Goal: Task Accomplishment & Management: Manage account settings

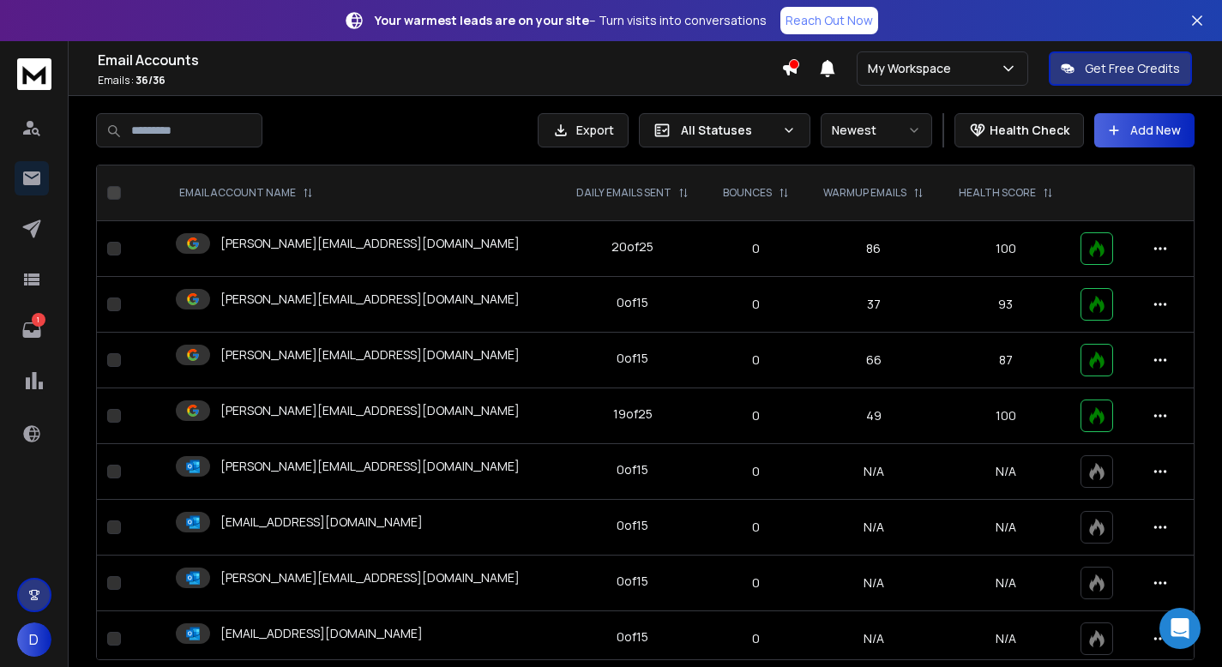
click at [278, 298] on p "[PERSON_NAME][EMAIL_ADDRESS][DOMAIN_NAME]" at bounding box center [369, 299] width 299 height 17
click at [36, 315] on p "1" at bounding box center [39, 320] width 14 height 14
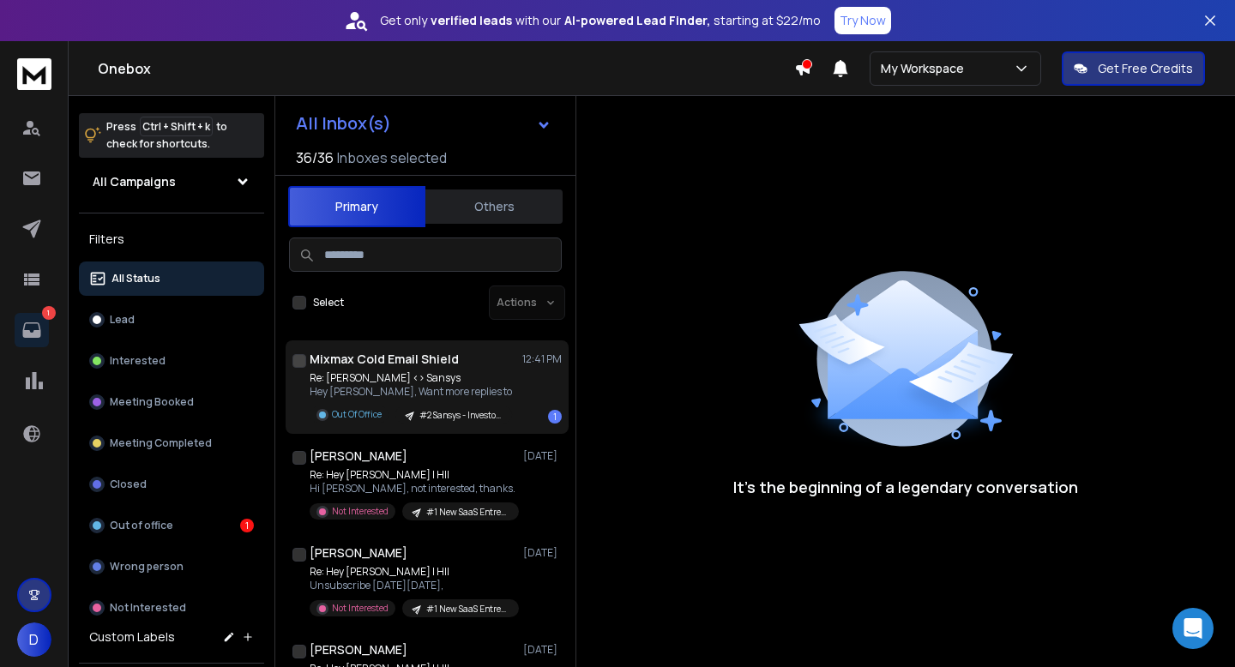
click at [374, 381] on p "Re: Brandon <> Sansys" at bounding box center [411, 378] width 202 height 14
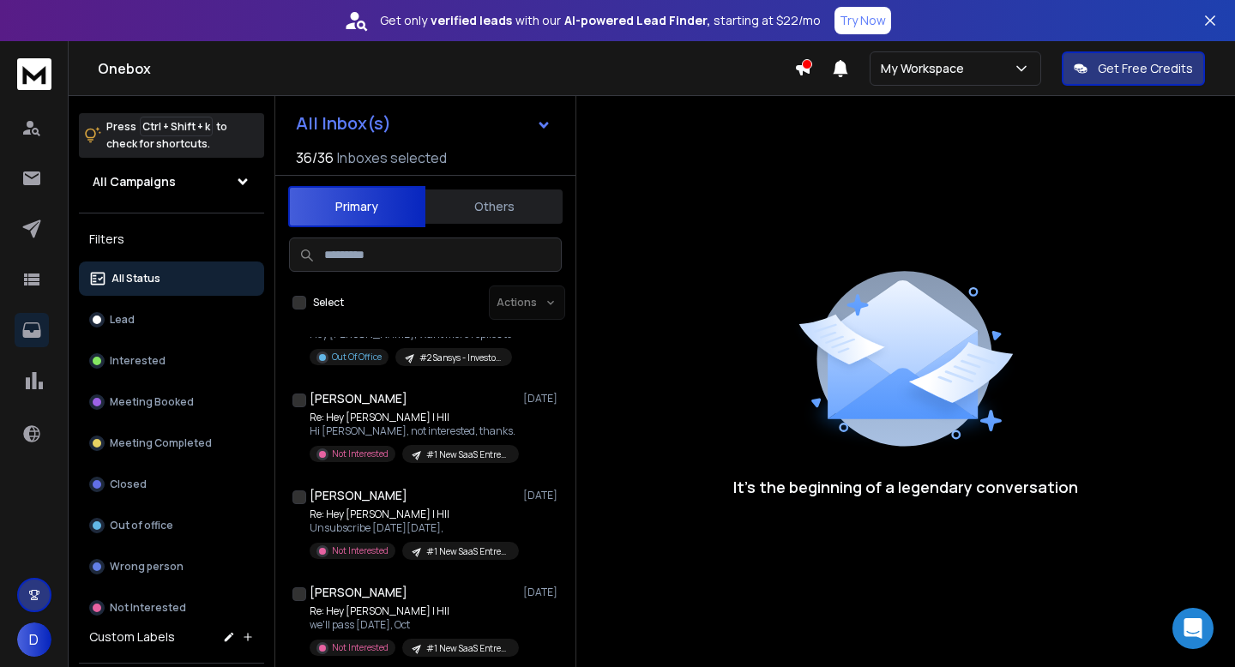
scroll to position [75, 0]
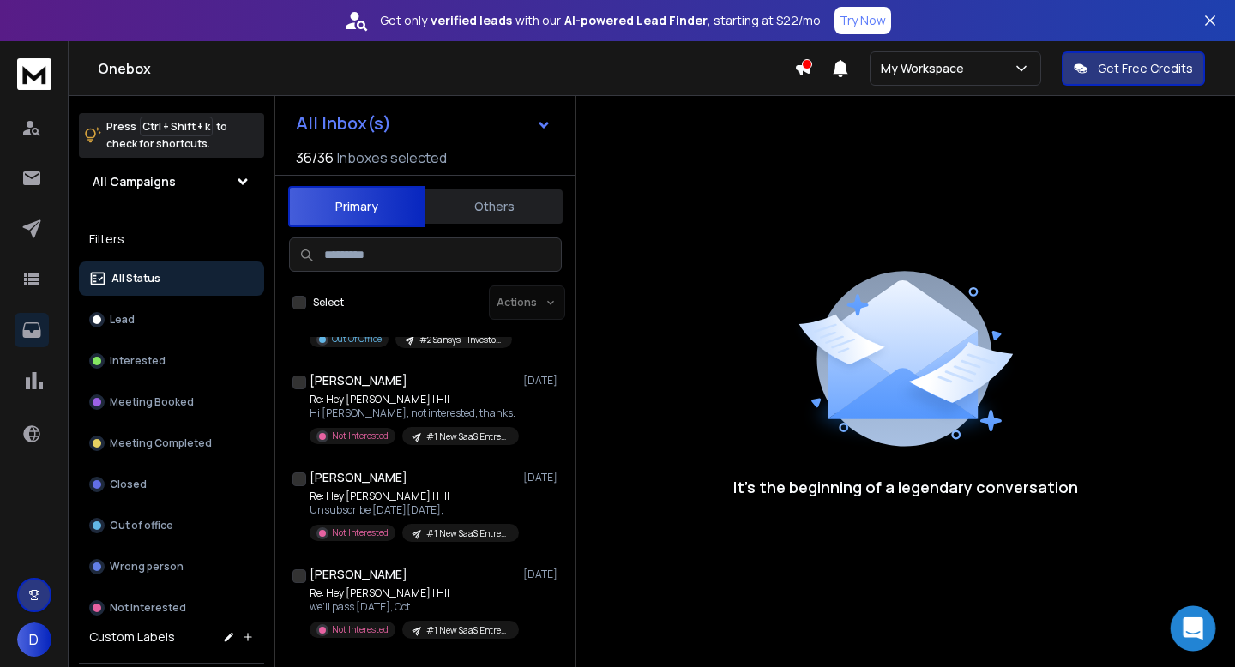
click at [1197, 626] on icon "Open Intercom Messenger" at bounding box center [1193, 629] width 20 height 22
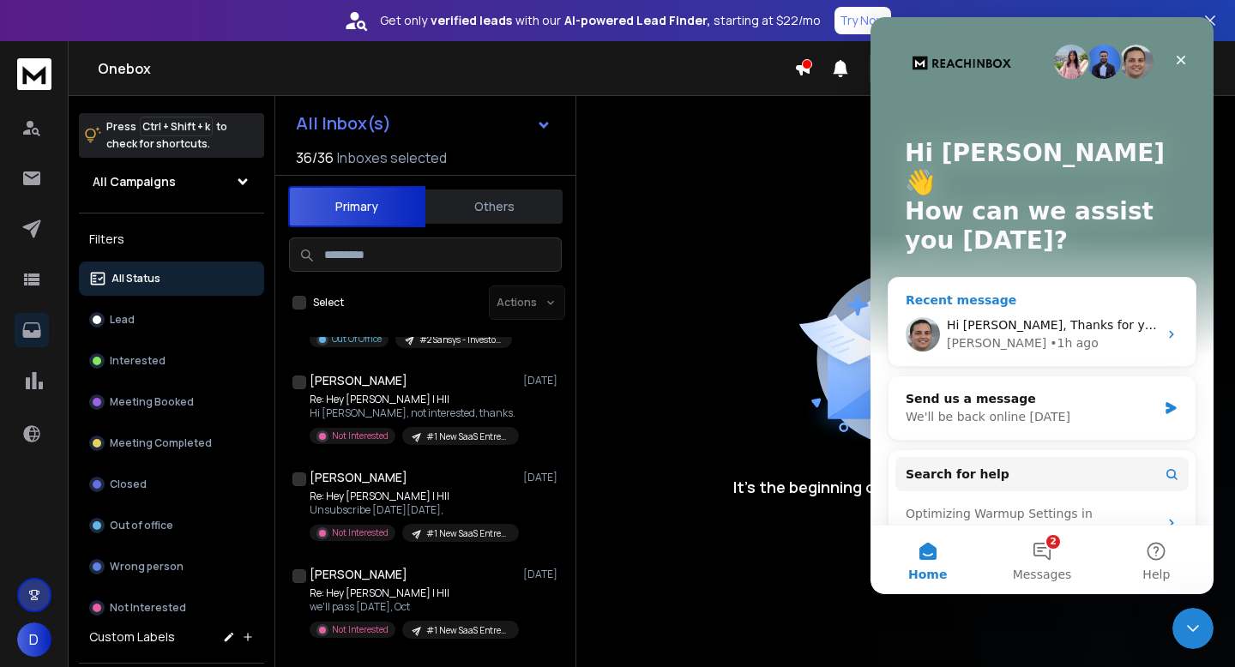
scroll to position [172, 0]
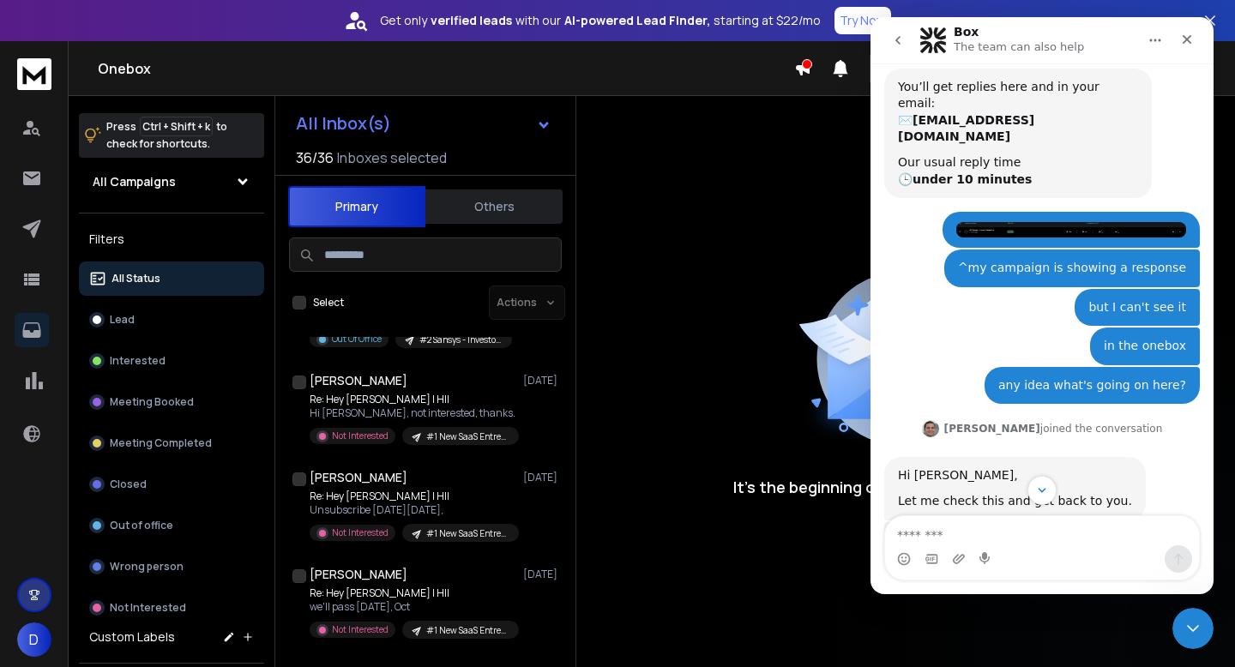
scroll to position [270, 0]
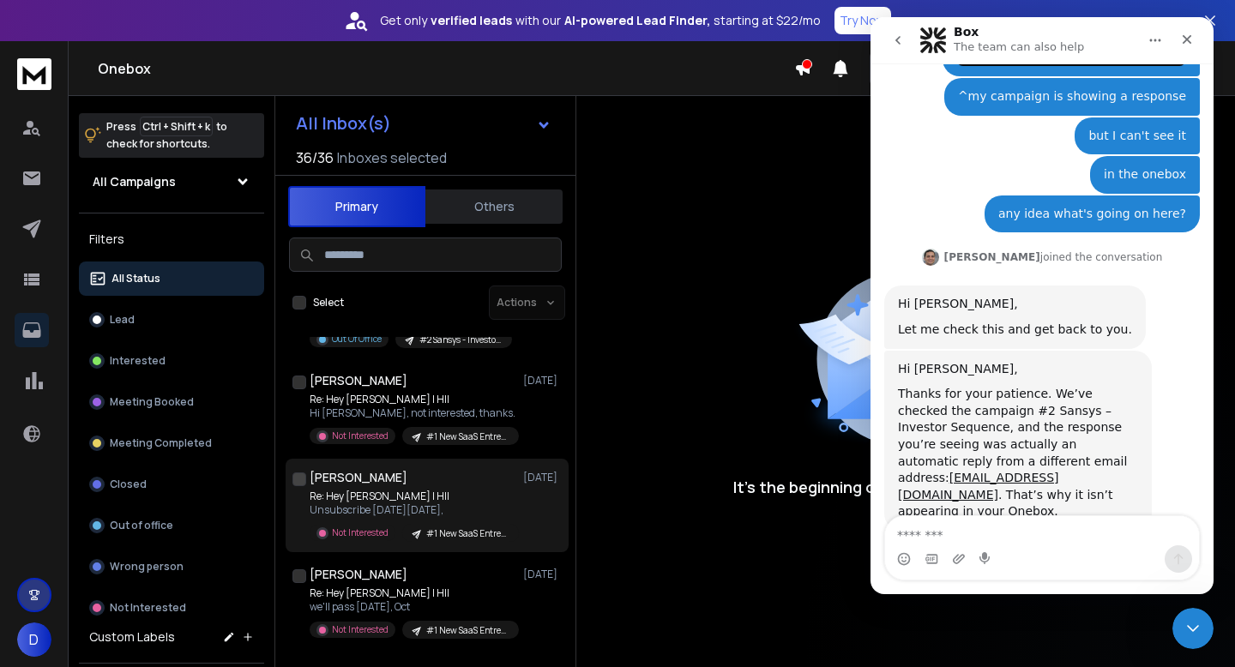
click at [363, 492] on p "Re: Hey Michelle | HII" at bounding box center [413, 497] width 206 height 14
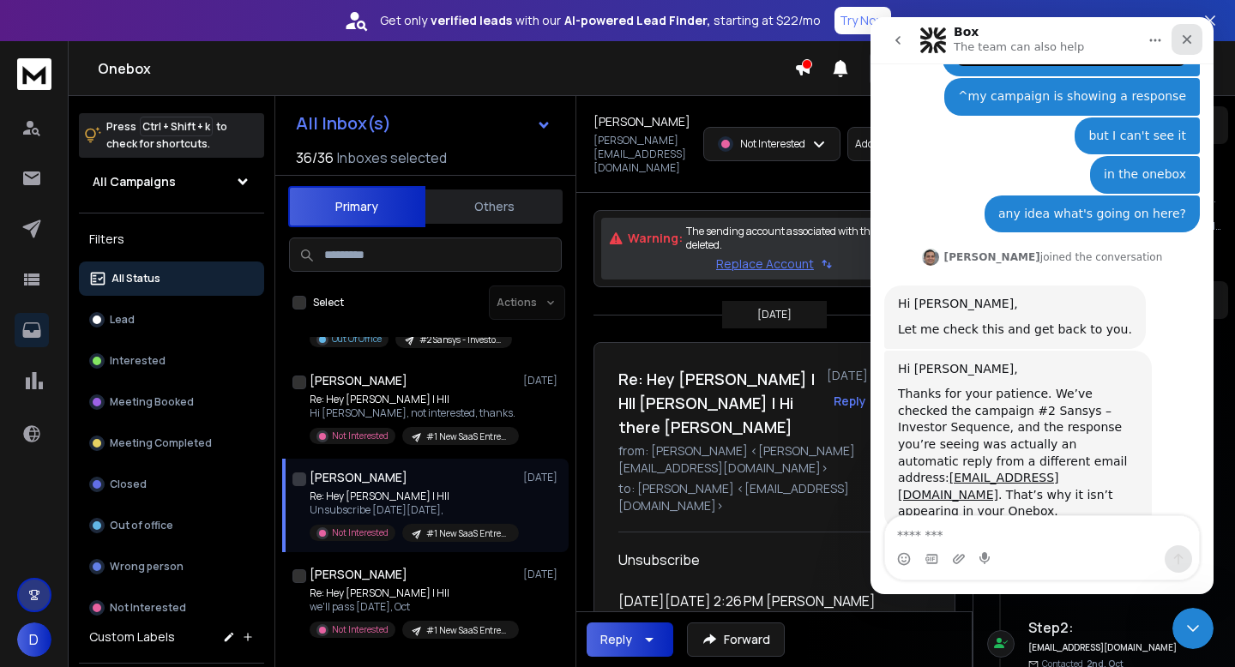
click at [1184, 34] on icon "Close" at bounding box center [1187, 40] width 14 height 14
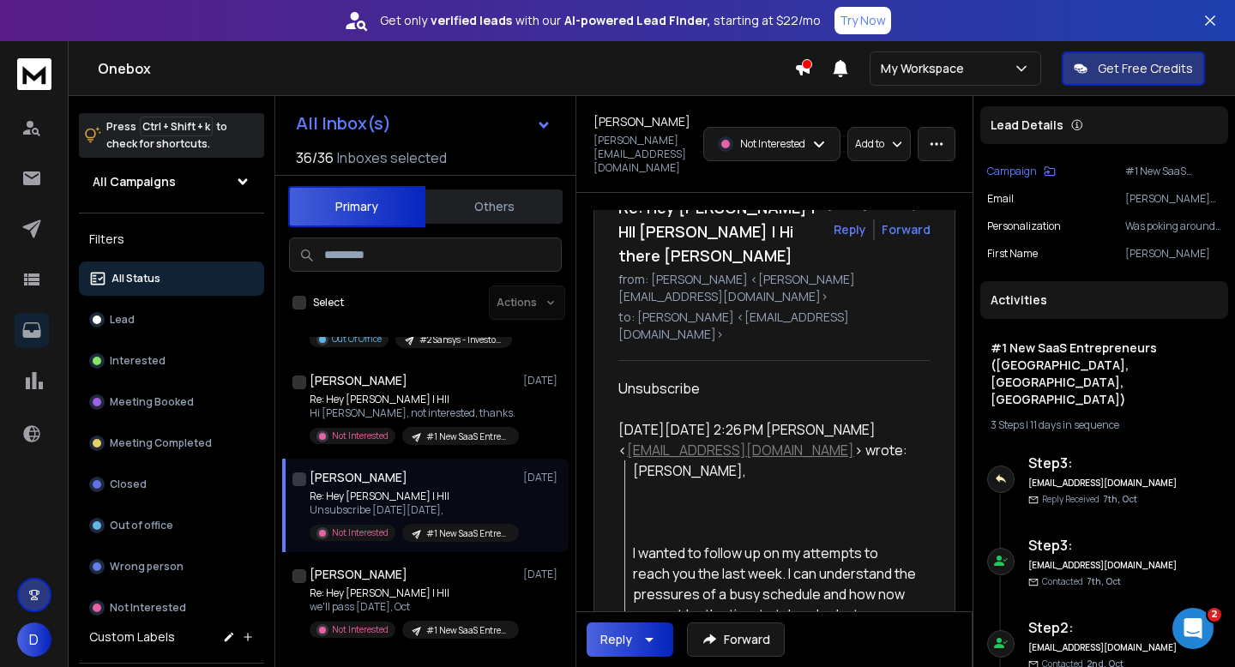
scroll to position [13, 0]
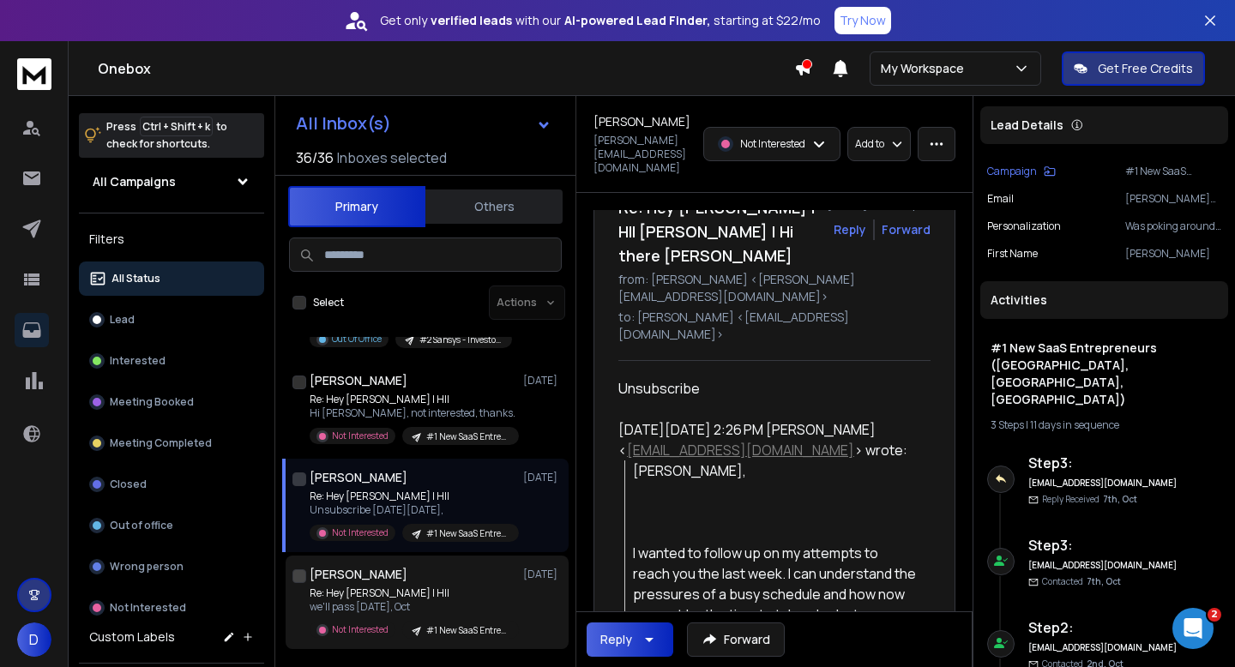
click at [362, 571] on div "Jeff Wang 07 Oct, 2024 Re: Hey Jeff | HII we'll pass On Mon, Oct Not Interested…" at bounding box center [436, 602] width 252 height 73
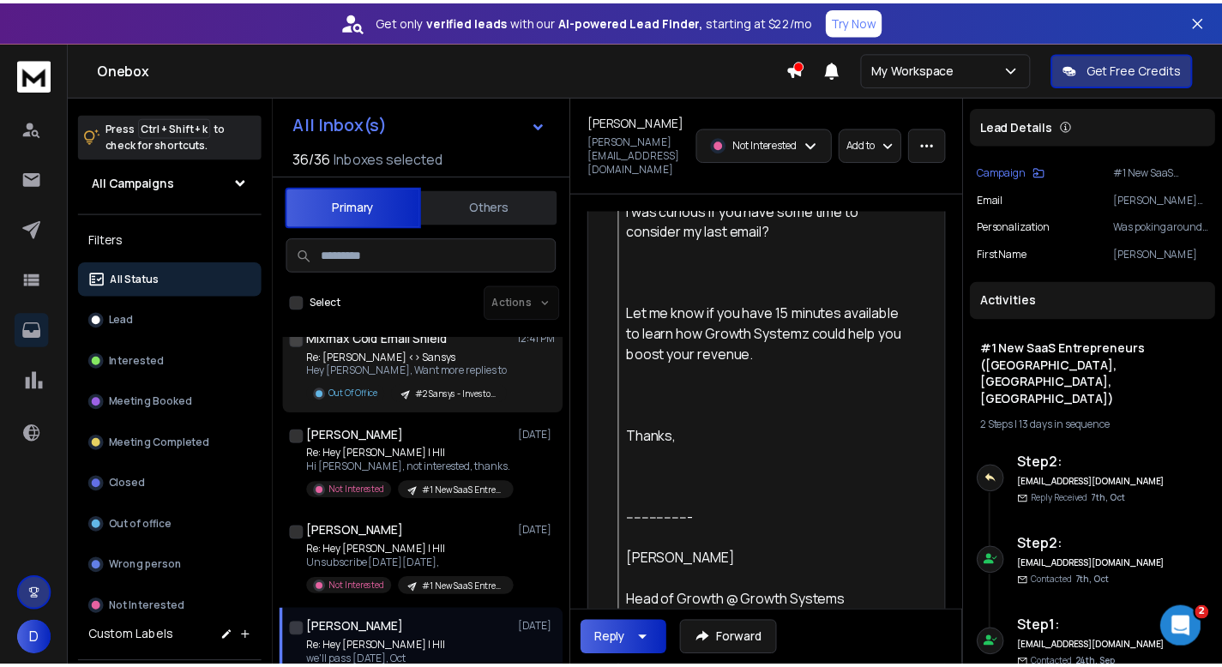
scroll to position [0, 0]
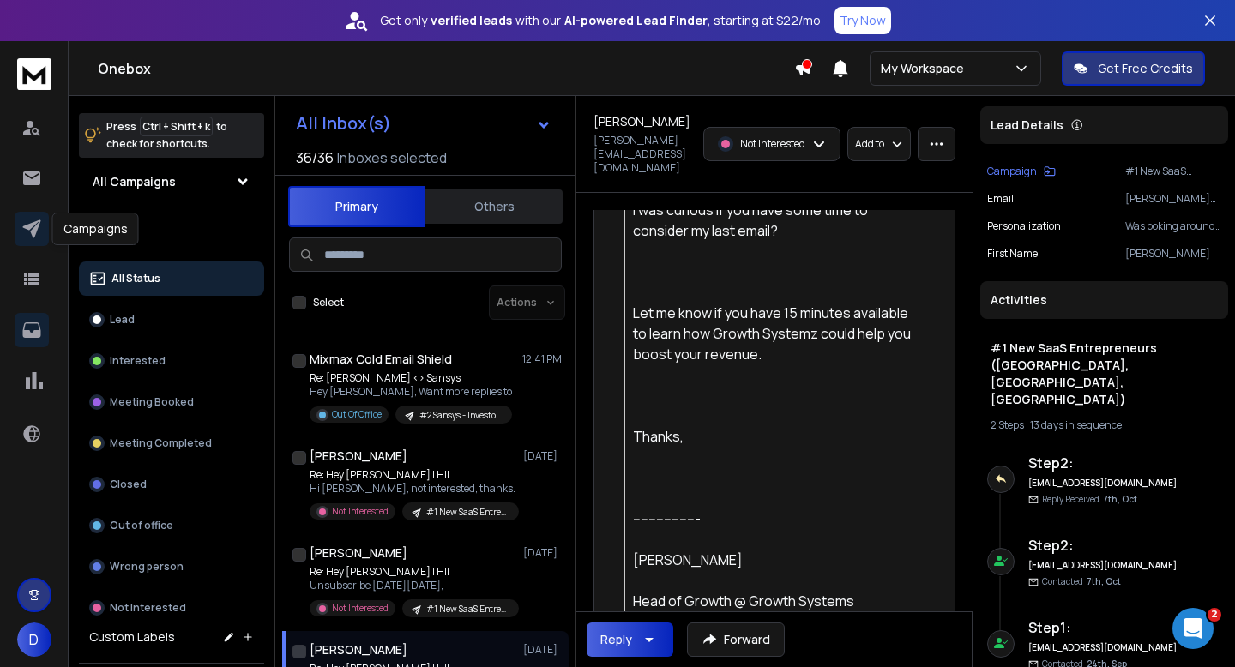
click at [35, 227] on icon at bounding box center [31, 229] width 18 height 18
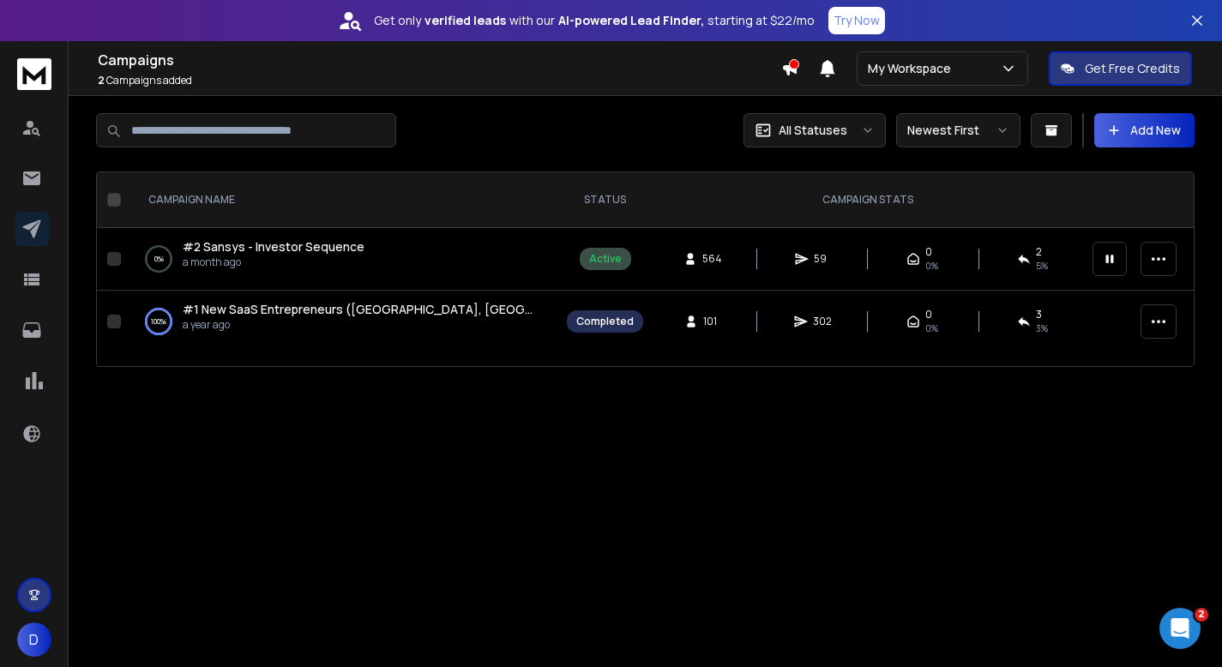
click at [215, 246] on span "#2 Sansys - Investor Sequence" at bounding box center [274, 246] width 182 height 16
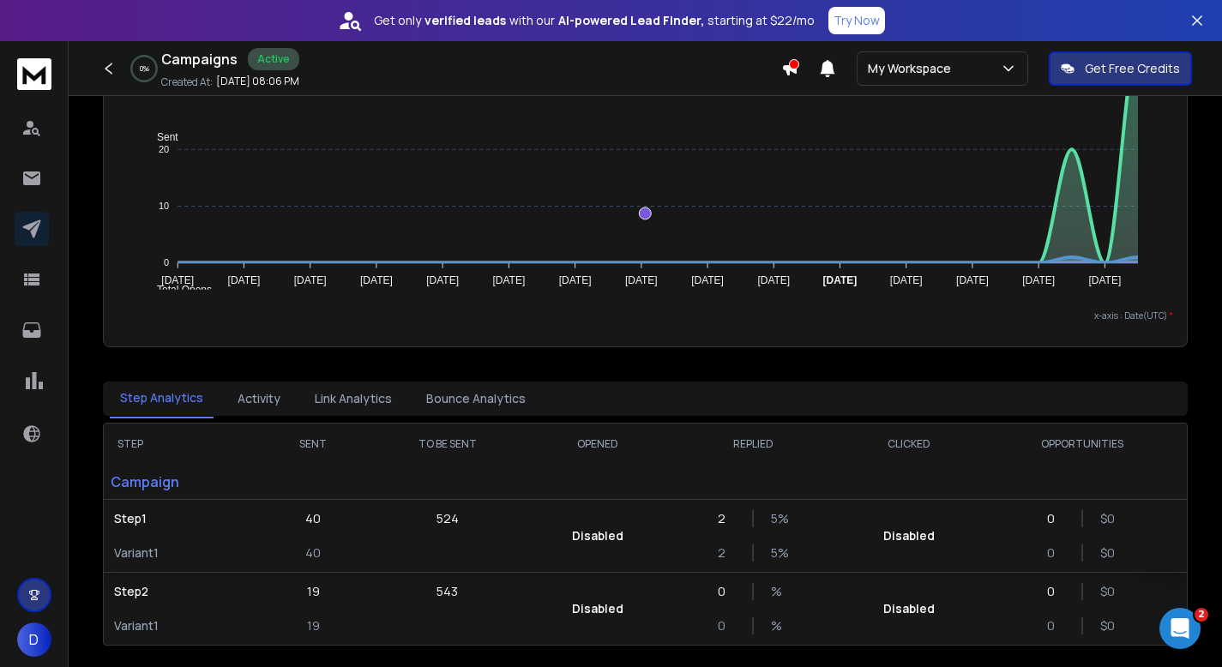
scroll to position [515, 0]
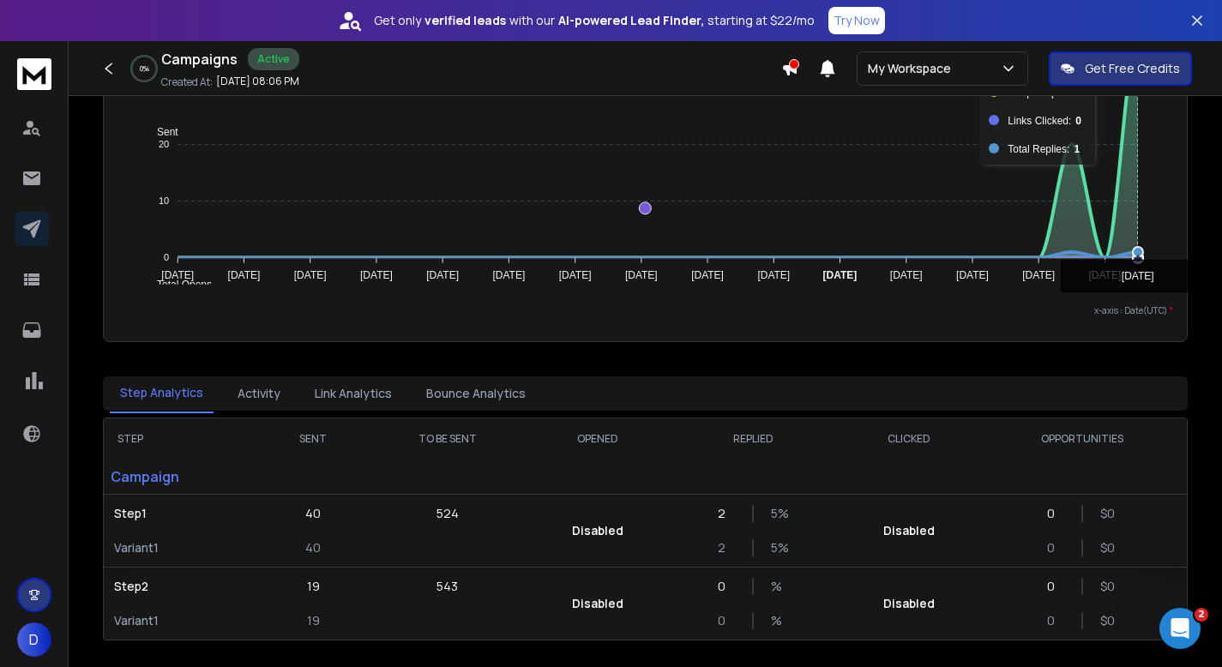
click at [1126, 184] on foreignobject "Sent Total Opens Unique Opens Links Clicked Total Replies" at bounding box center [645, 135] width 1003 height 300
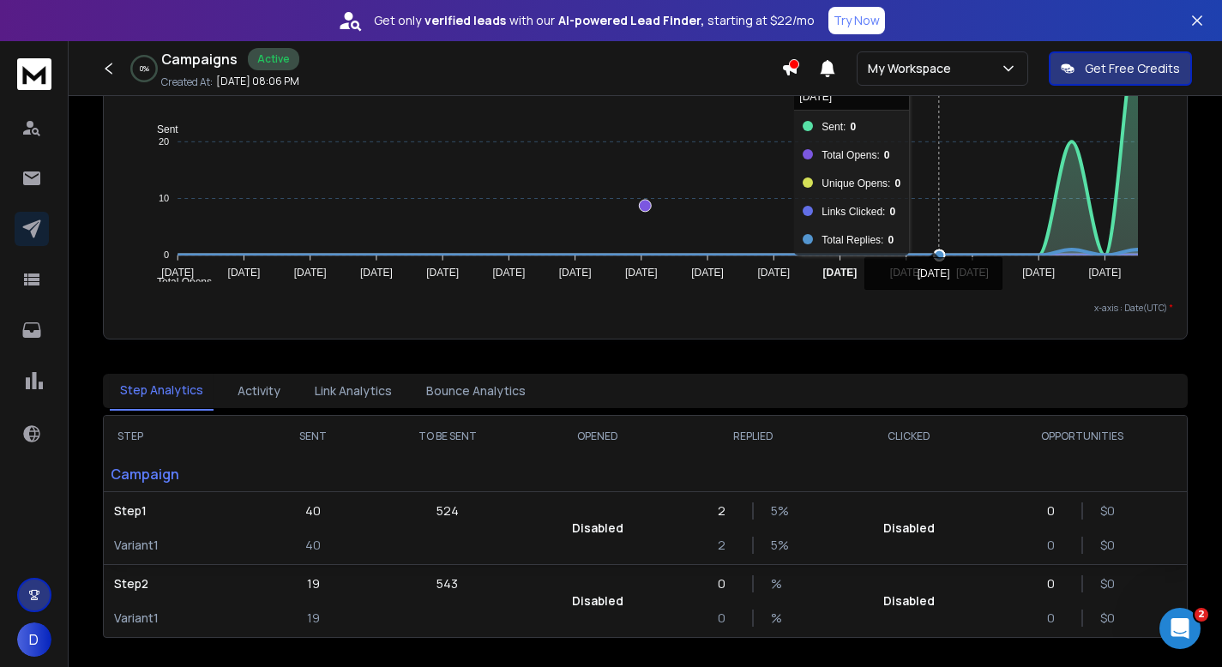
scroll to position [519, 0]
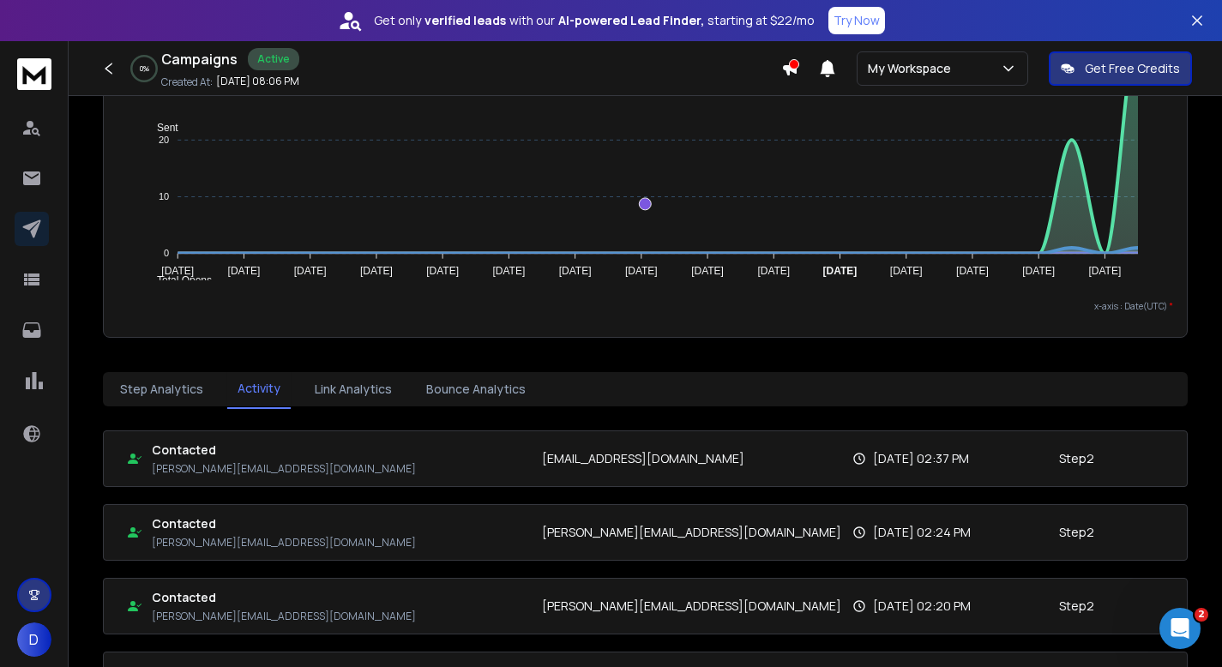
click at [257, 392] on button "Activity" at bounding box center [258, 389] width 63 height 39
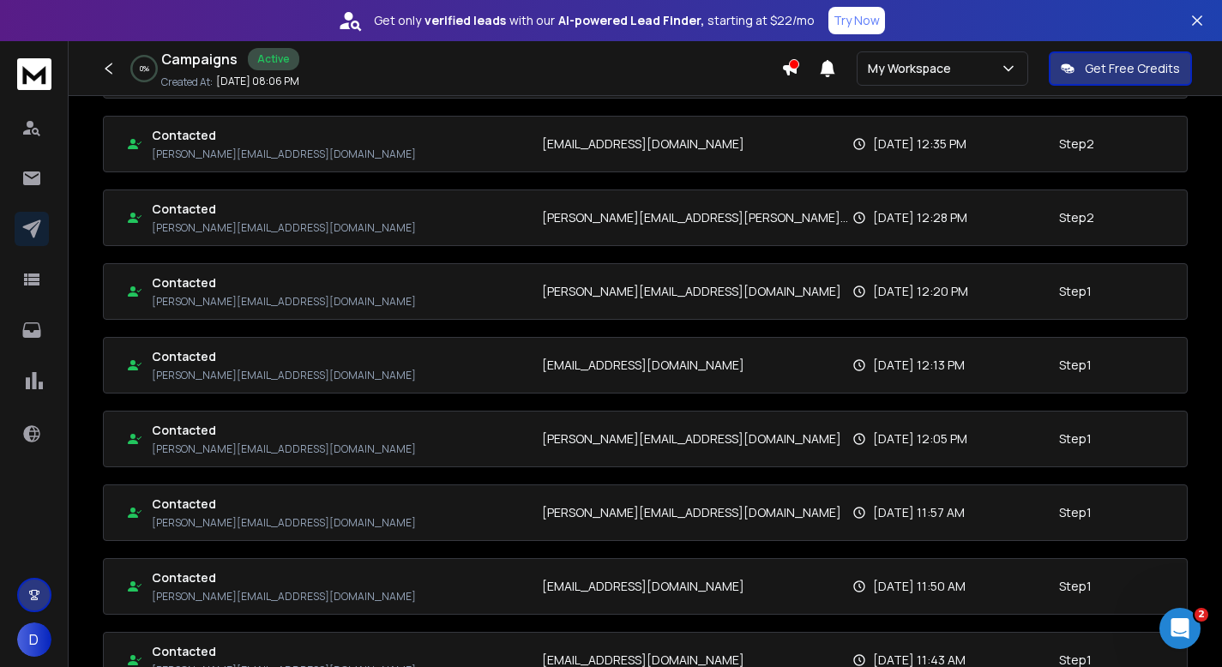
scroll to position [3264, 0]
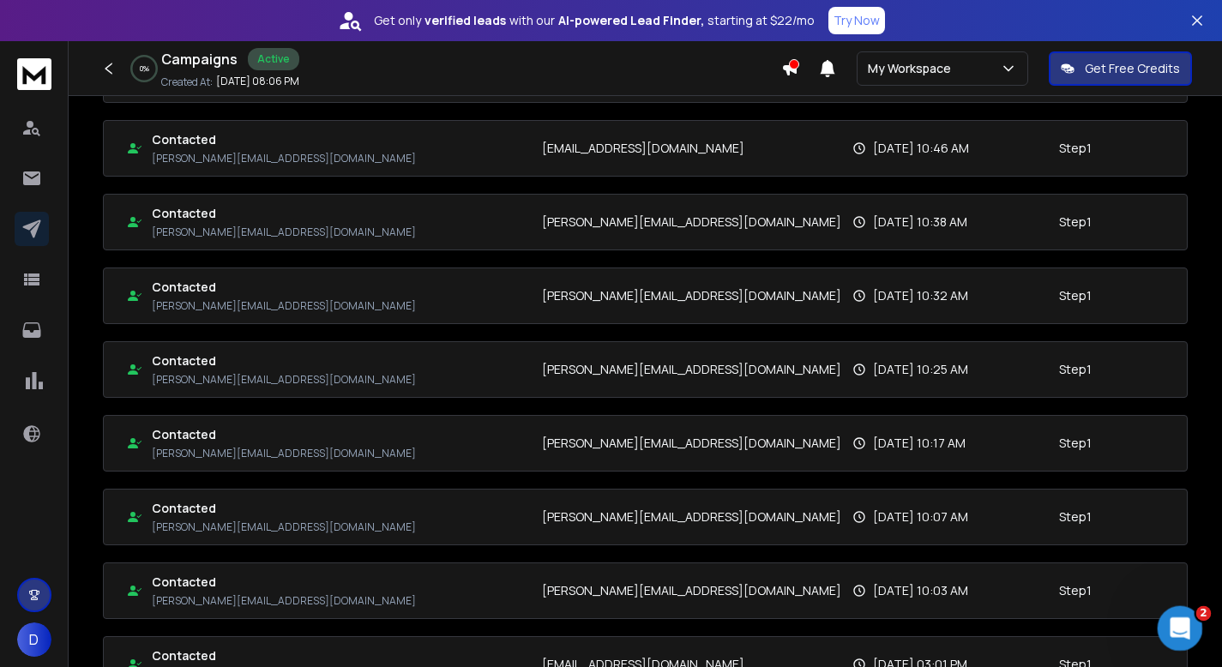
click at [1186, 615] on div "Open Intercom Messenger" at bounding box center [1178, 626] width 57 height 57
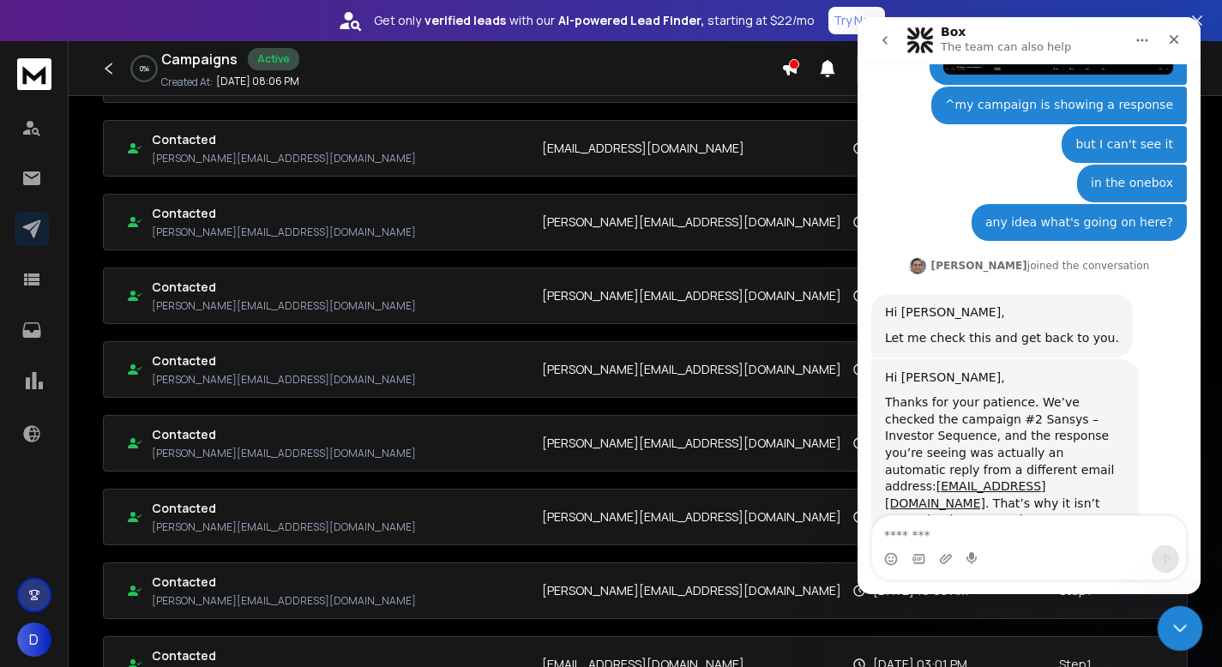
scroll to position [270, 0]
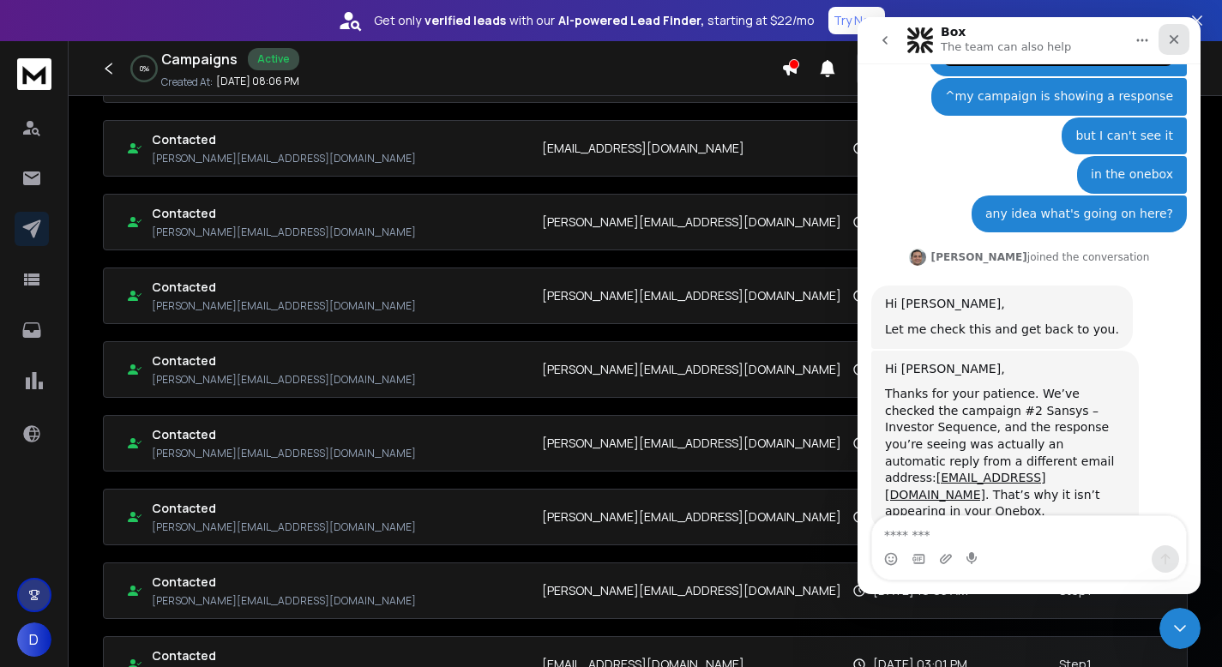
click at [1174, 36] on icon "Close" at bounding box center [1175, 40] width 14 height 14
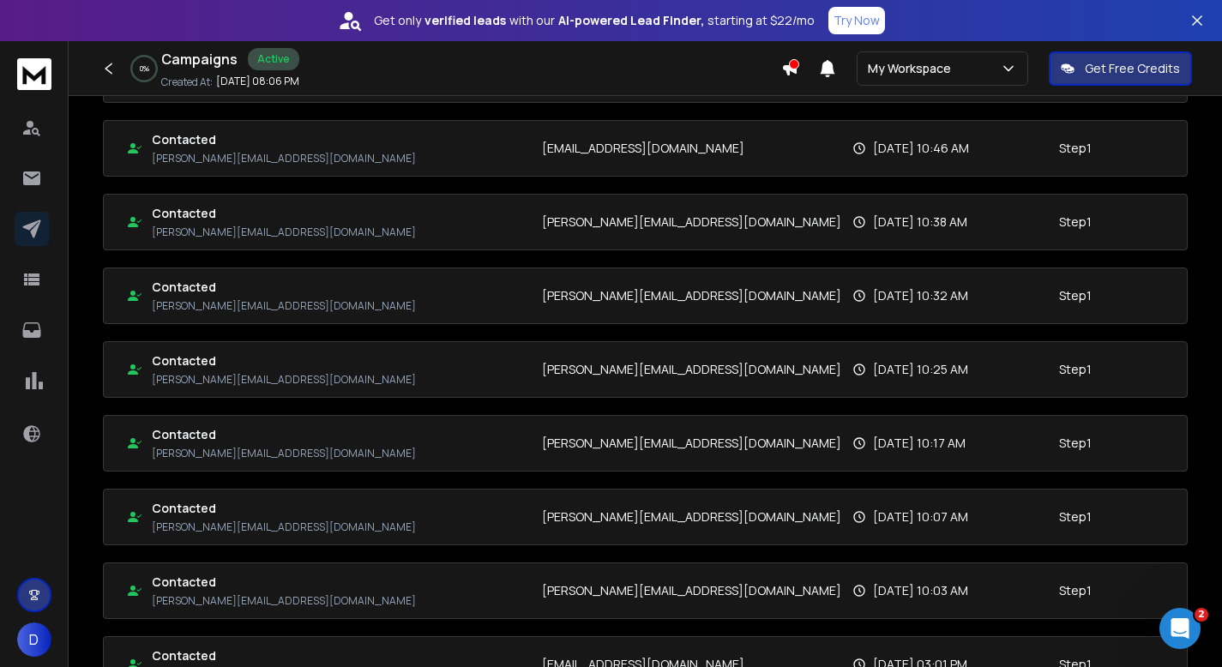
click at [1174, 37] on div "Get only verified leads with our AI-powered Lead Finder, starting at $22/mo Try…" at bounding box center [611, 20] width 1222 height 41
click at [1181, 613] on div "Open Intercom Messenger" at bounding box center [1178, 626] width 57 height 57
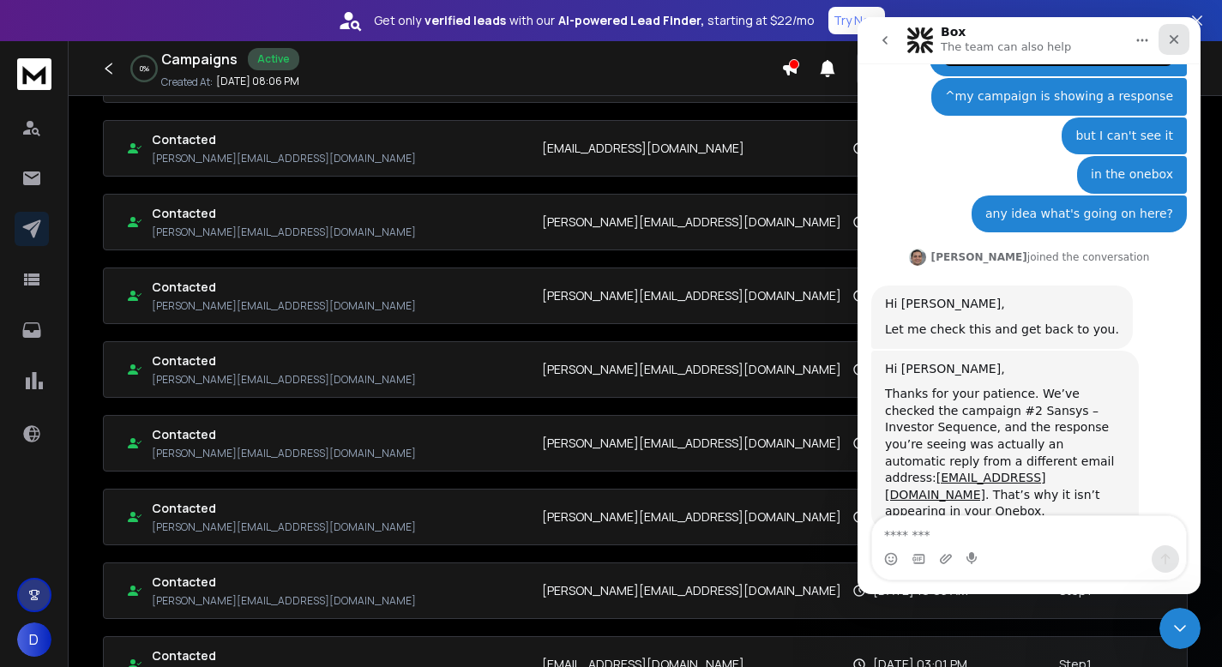
click at [1174, 33] on icon "Close" at bounding box center [1175, 40] width 14 height 14
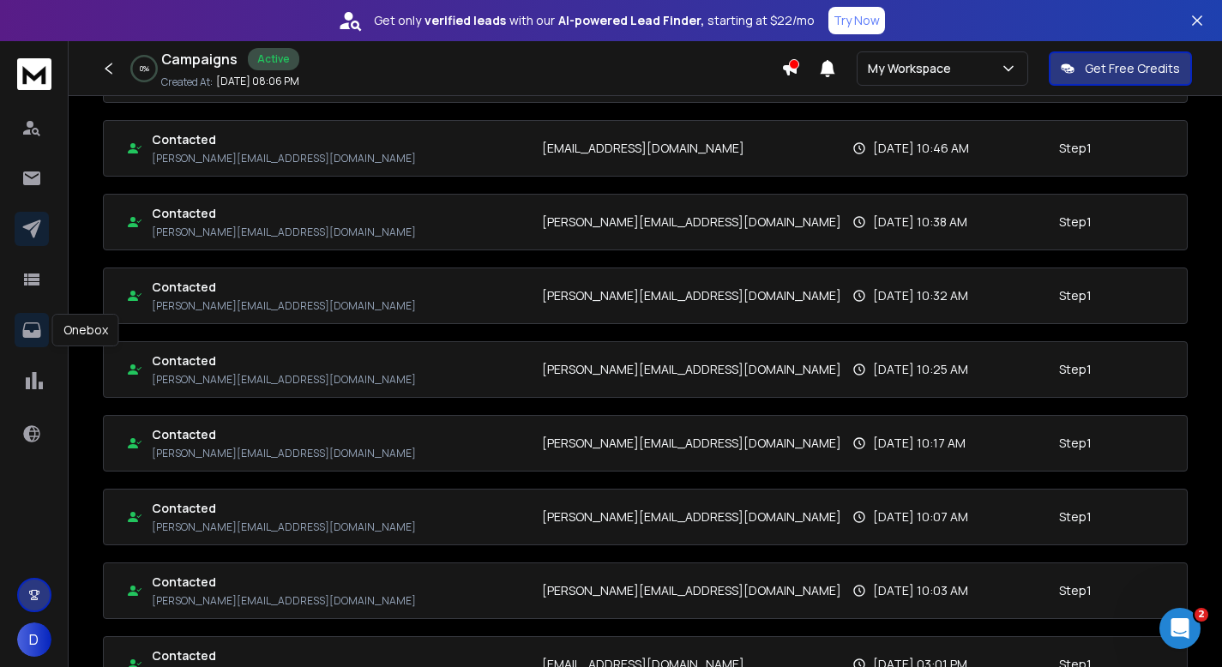
click at [39, 333] on icon at bounding box center [31, 330] width 18 height 15
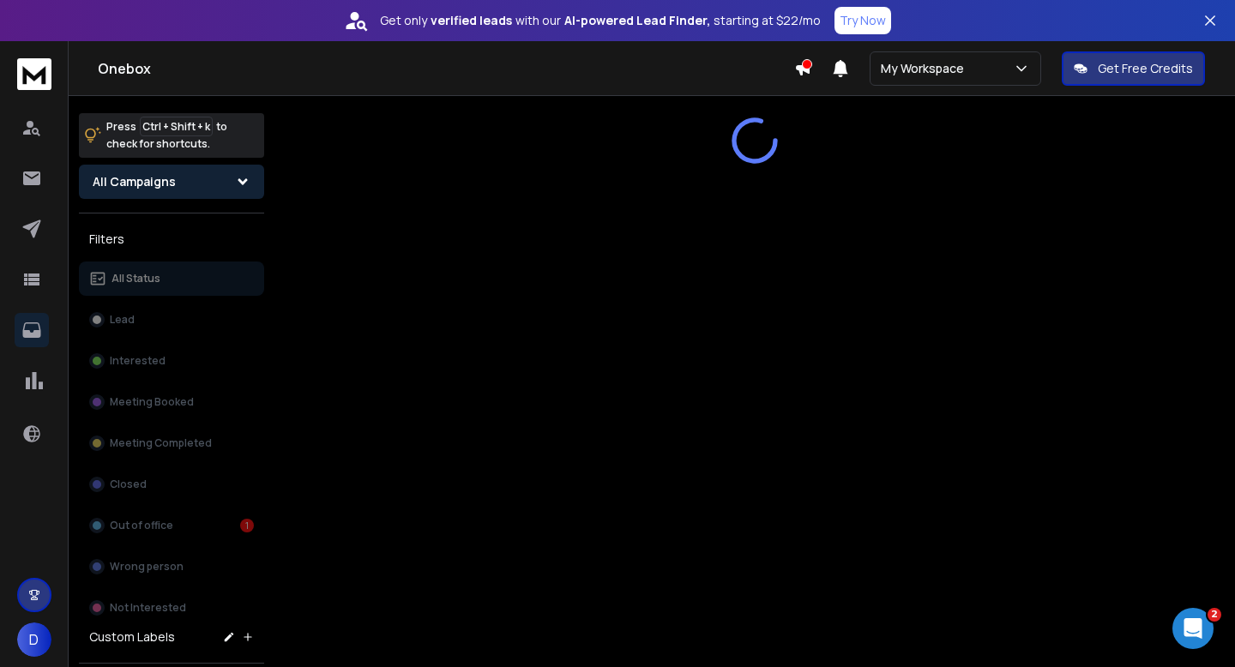
click at [238, 181] on icon at bounding box center [242, 181] width 15 height 15
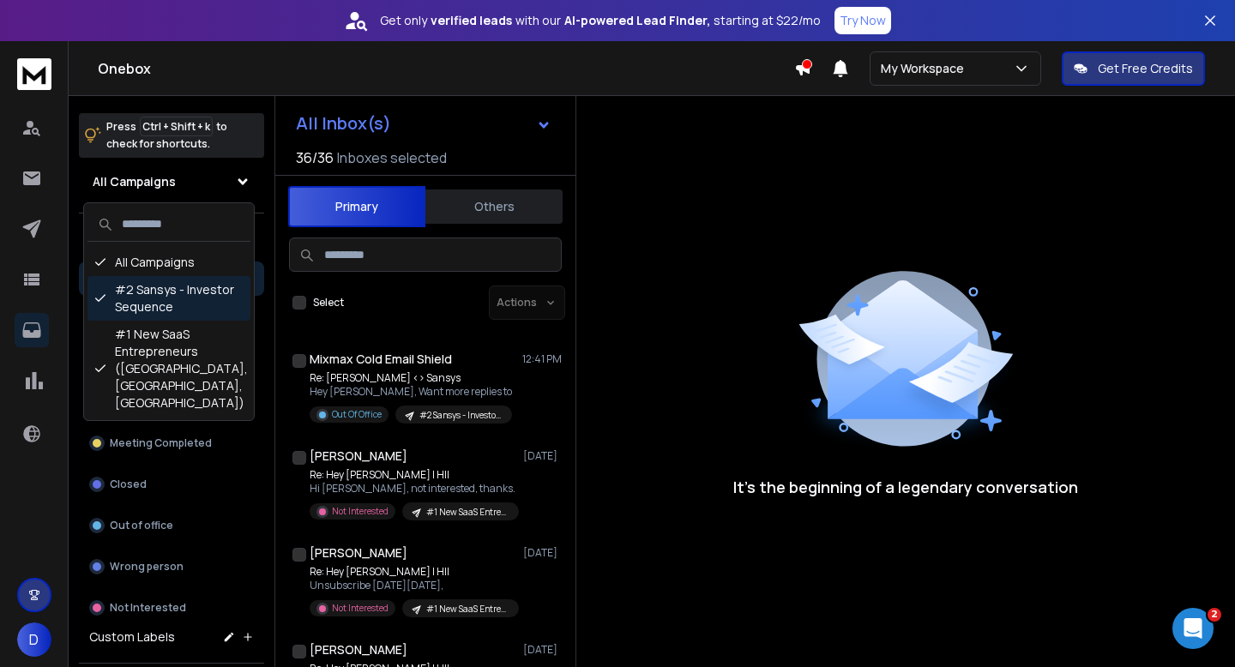
click at [167, 310] on div "#2 Sansys - Investor Sequence" at bounding box center [169, 298] width 163 height 45
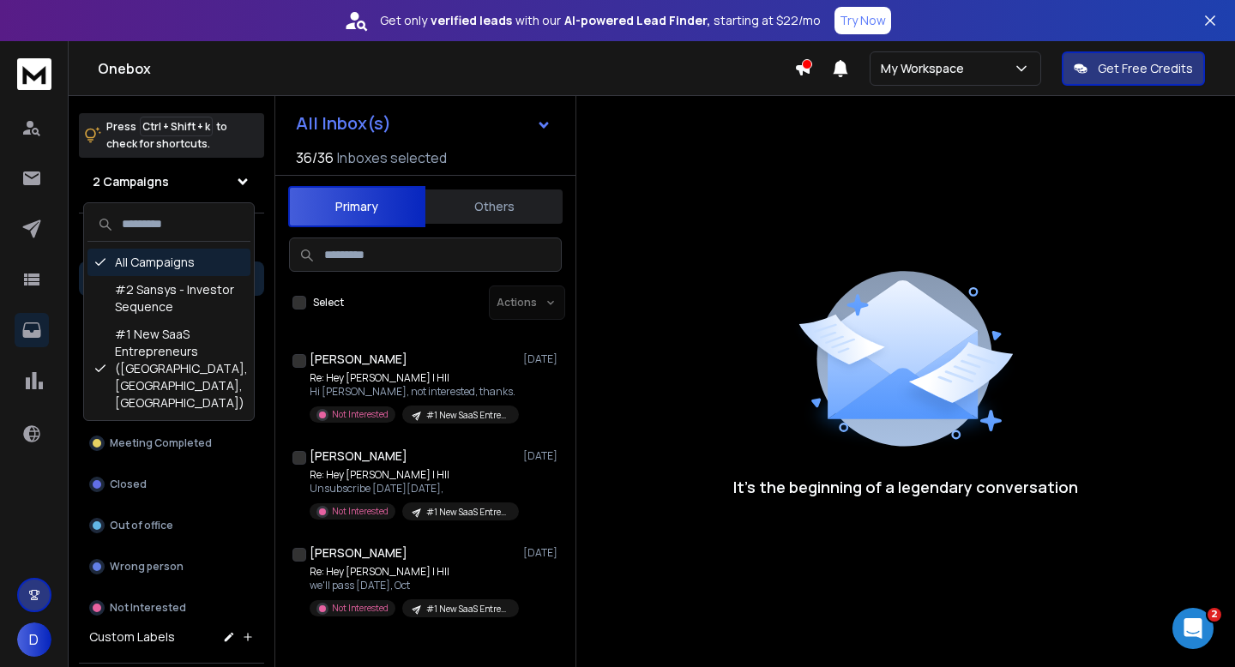
click at [98, 264] on polyline at bounding box center [100, 262] width 9 height 6
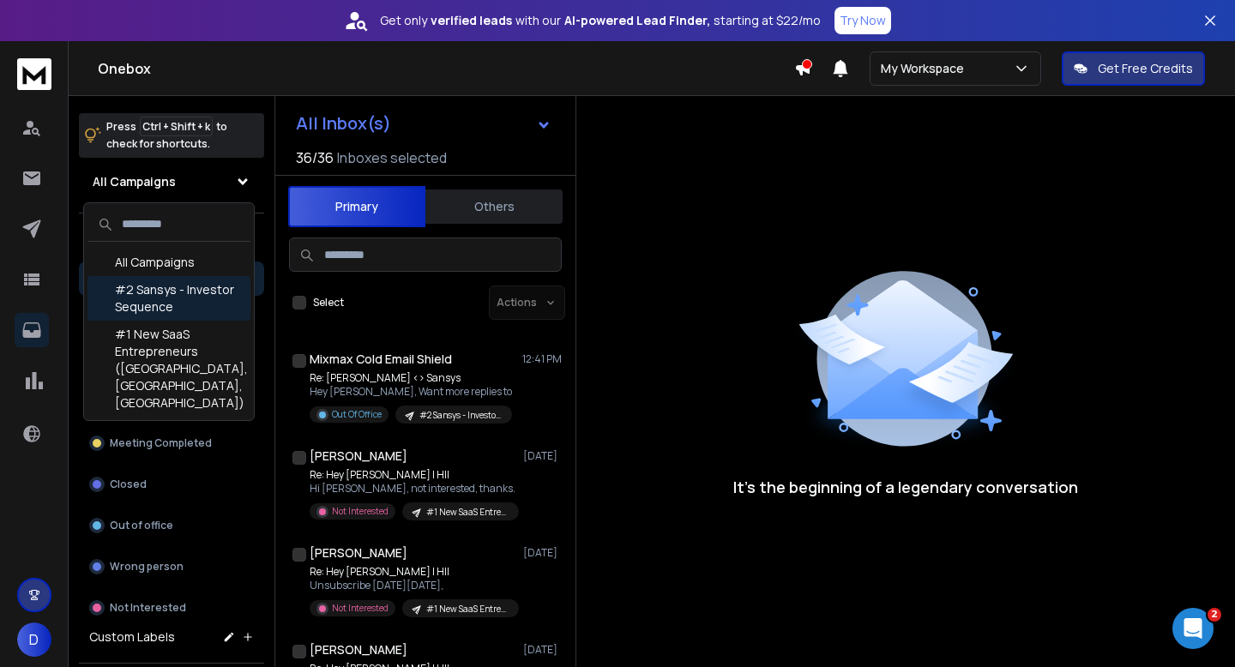
click at [147, 294] on div "#2 Sansys - Investor Sequence" at bounding box center [169, 298] width 163 height 45
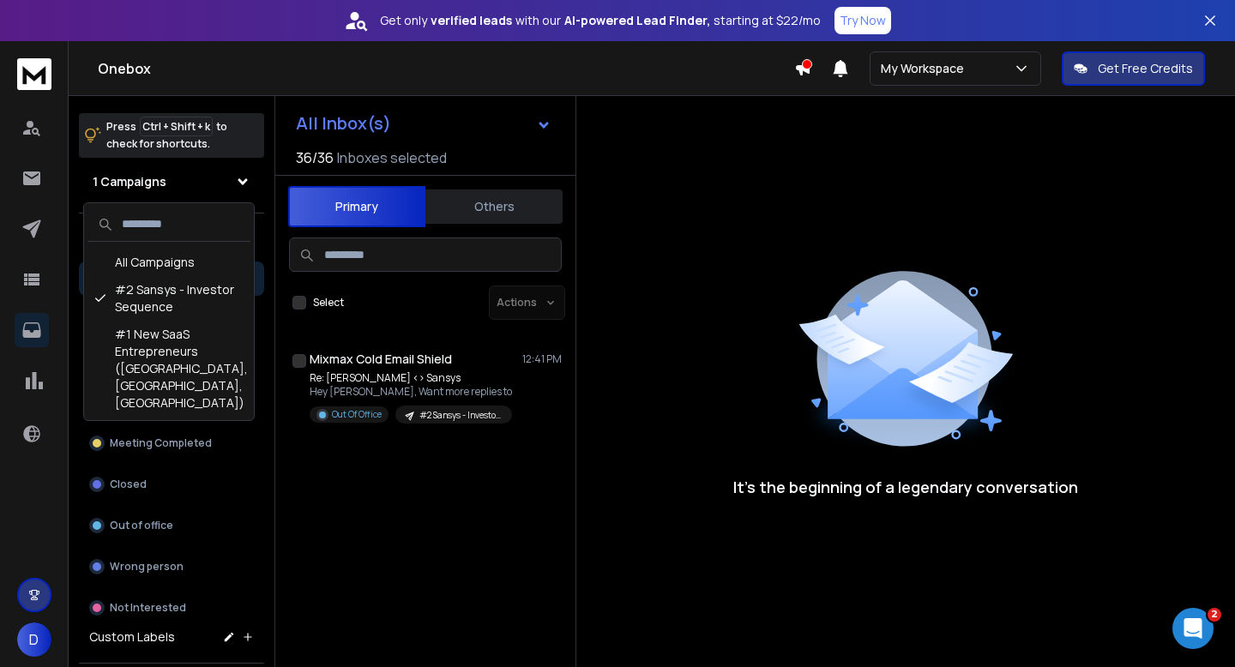
click at [499, 202] on button "Others" at bounding box center [493, 207] width 137 height 38
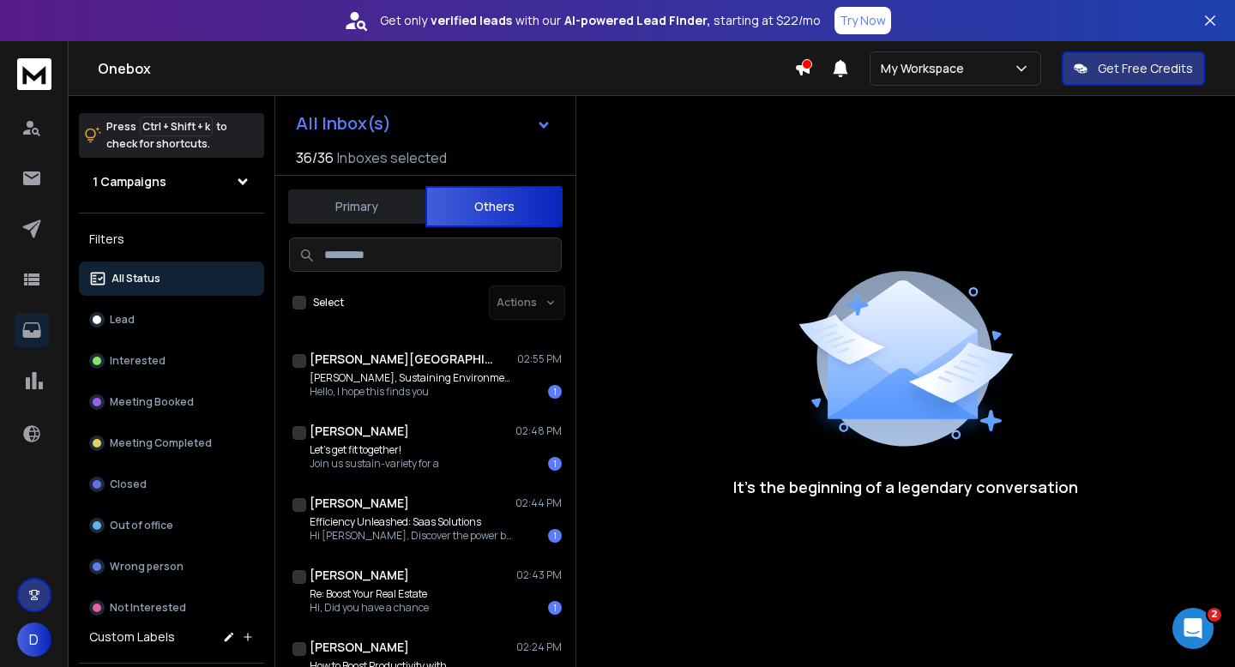
click at [116, 277] on p "All Status" at bounding box center [136, 279] width 49 height 14
click at [113, 322] on p "Lead" at bounding box center [122, 320] width 25 height 14
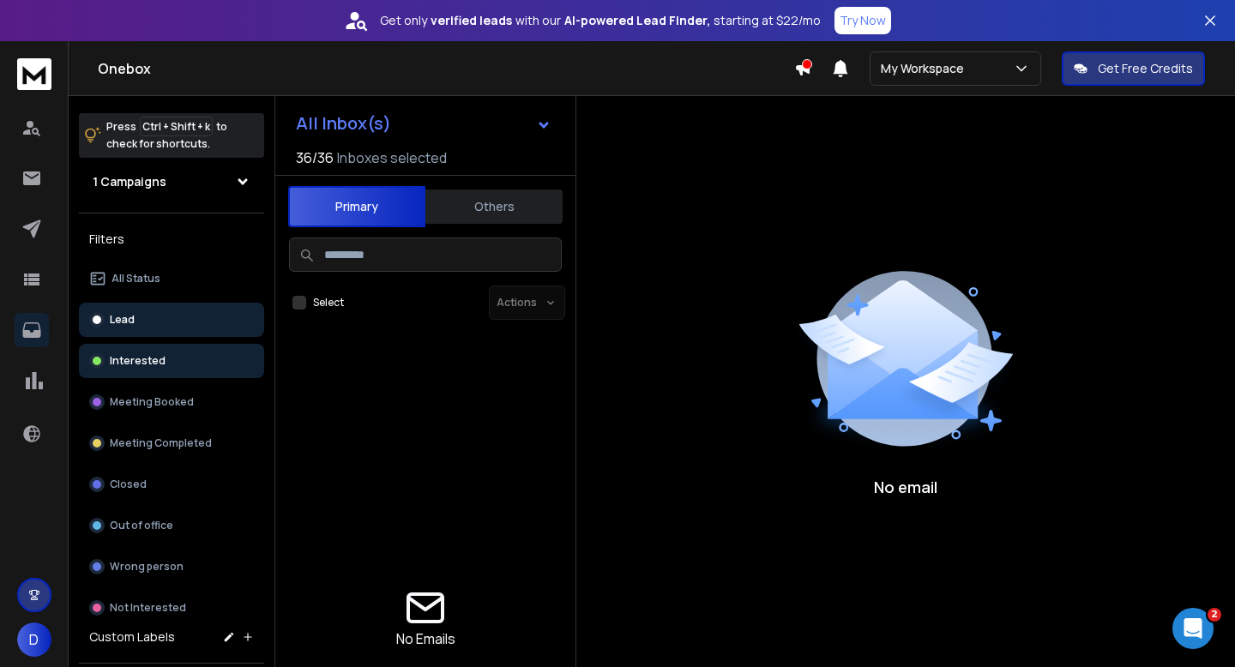
click at [130, 366] on p "Interested" at bounding box center [138, 361] width 56 height 14
click at [130, 401] on p "Meeting Booked" at bounding box center [152, 402] width 84 height 14
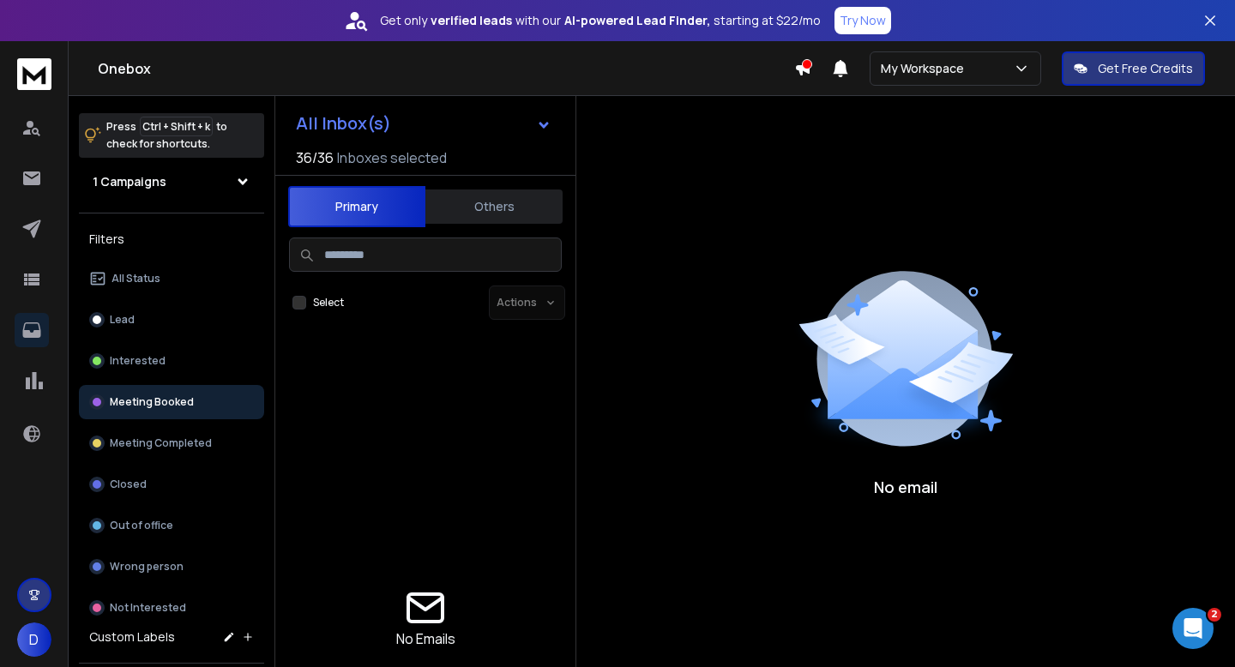
click at [130, 438] on p "Meeting Completed" at bounding box center [161, 444] width 102 height 14
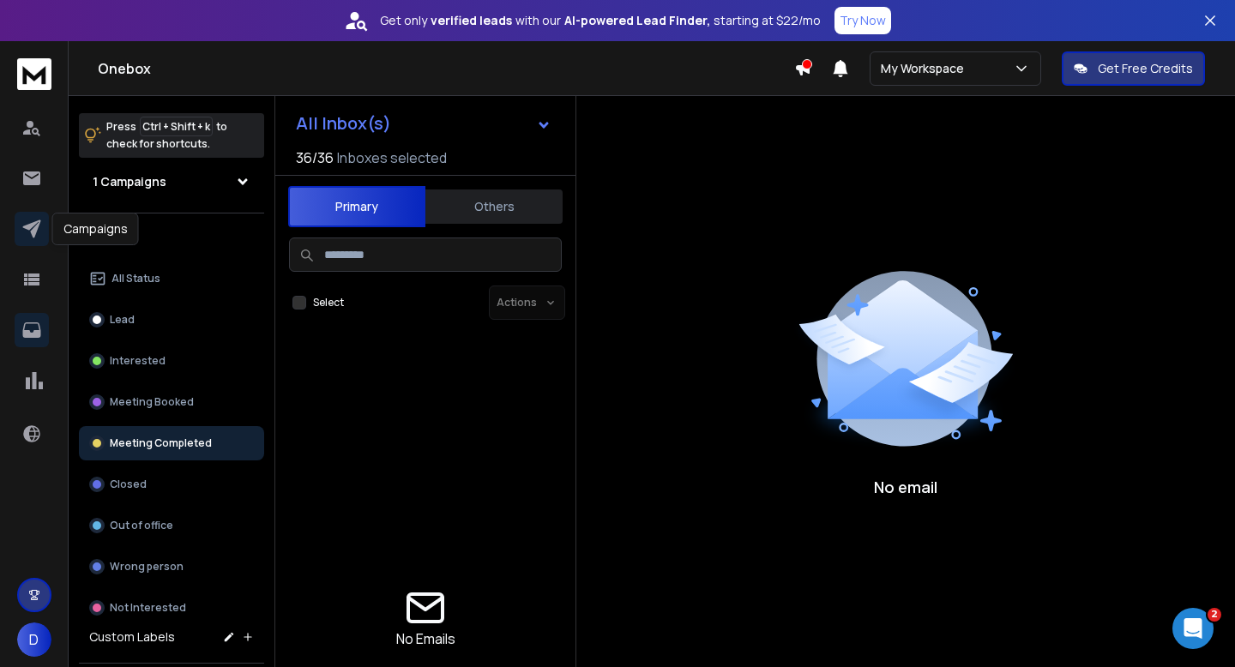
click at [25, 230] on icon at bounding box center [31, 229] width 21 height 21
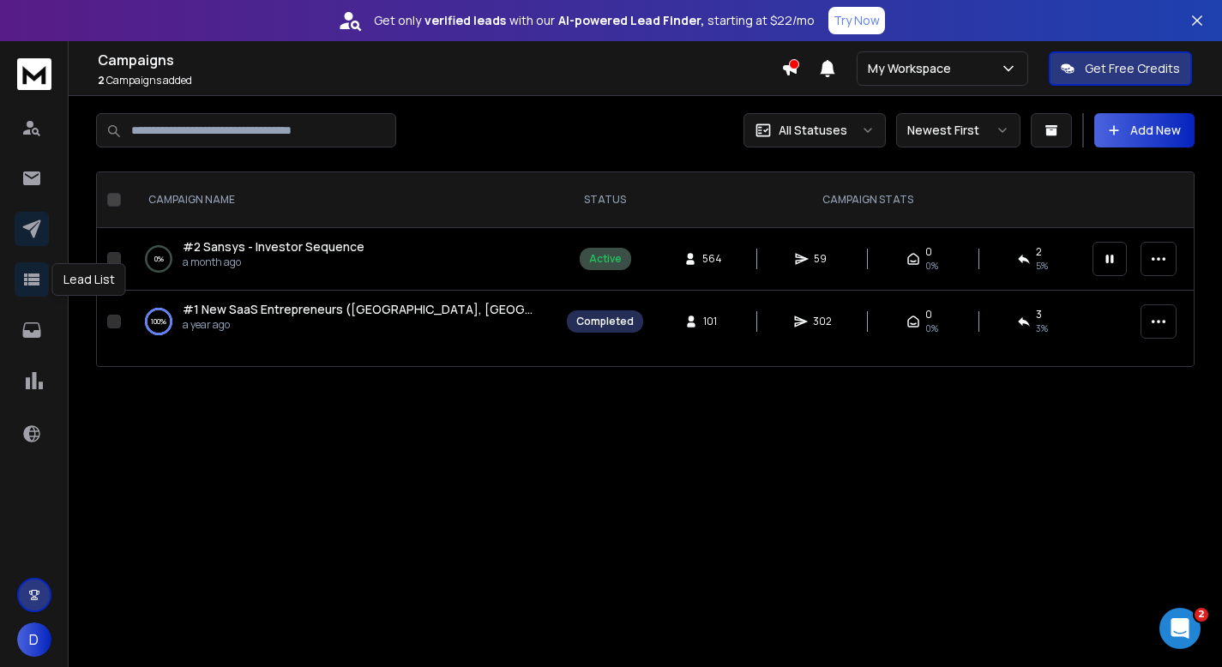
click at [34, 280] on icon at bounding box center [31, 280] width 15 height 12
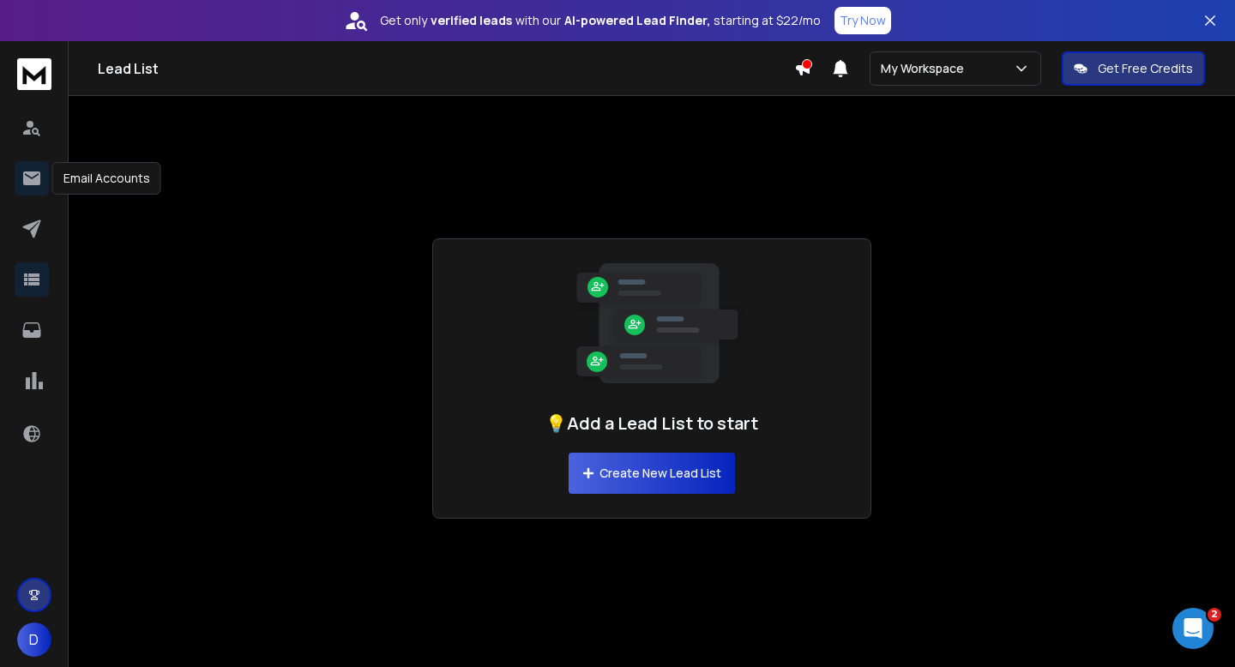
click at [35, 172] on icon at bounding box center [31, 179] width 17 height 14
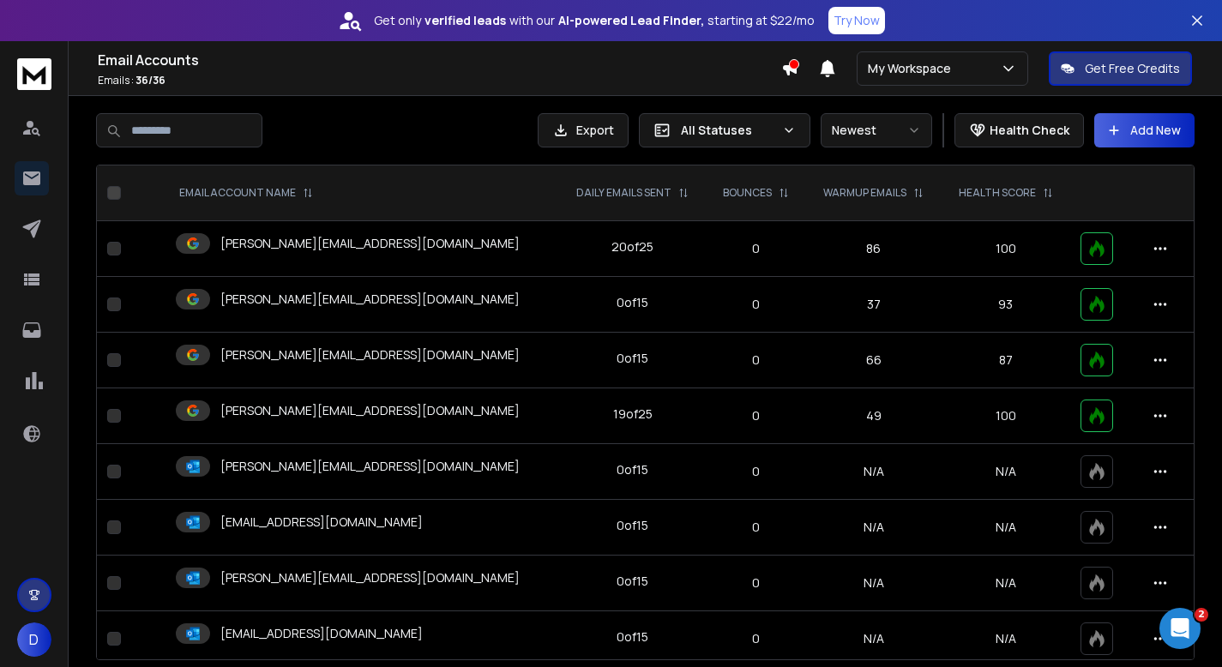
click at [273, 404] on p "[PERSON_NAME][EMAIL_ADDRESS][DOMAIN_NAME]" at bounding box center [369, 410] width 299 height 17
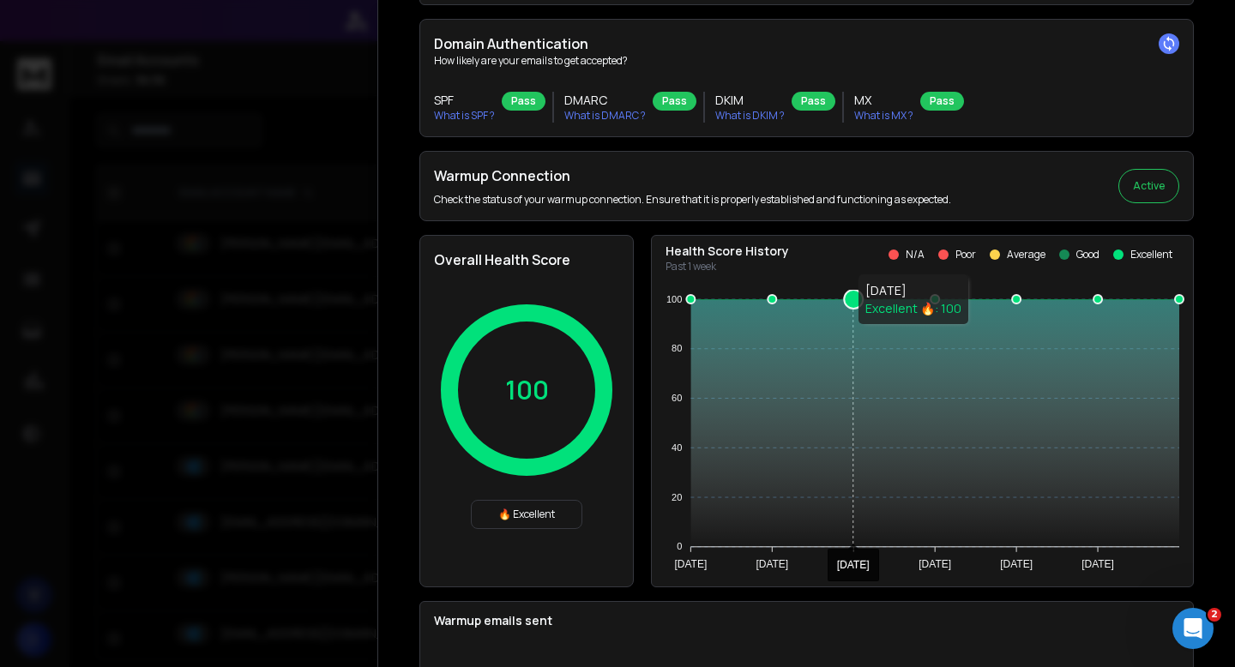
scroll to position [515, 0]
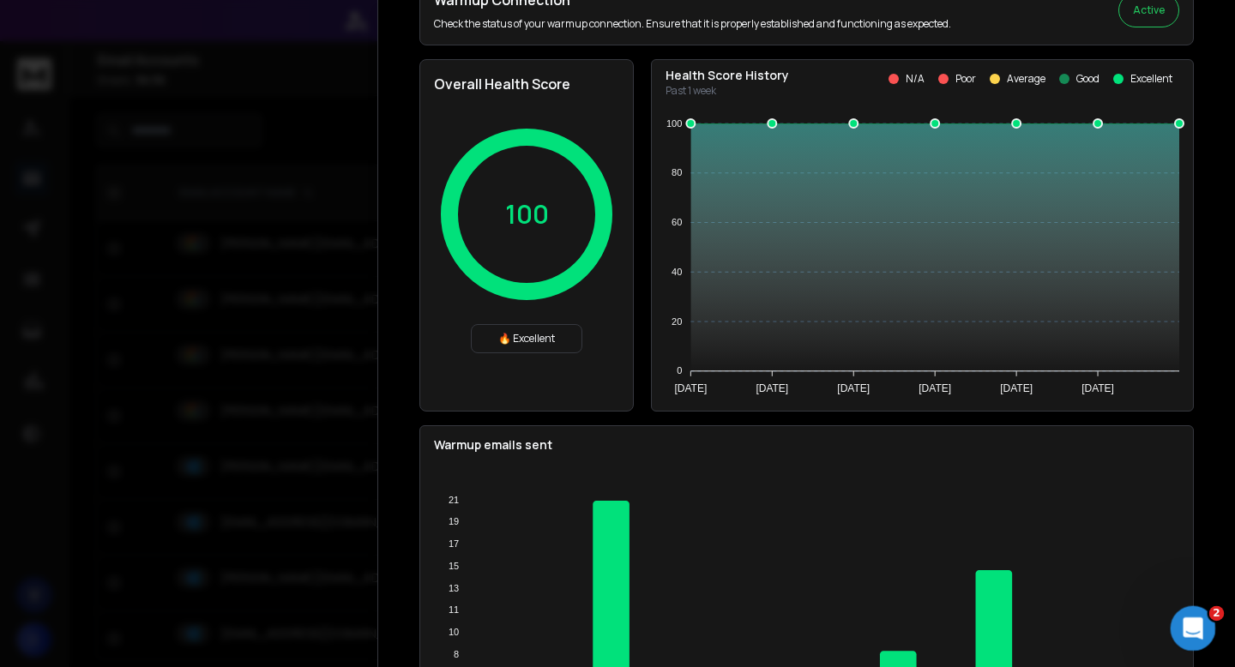
click at [1201, 619] on div "Open Intercom Messenger" at bounding box center [1190, 626] width 57 height 57
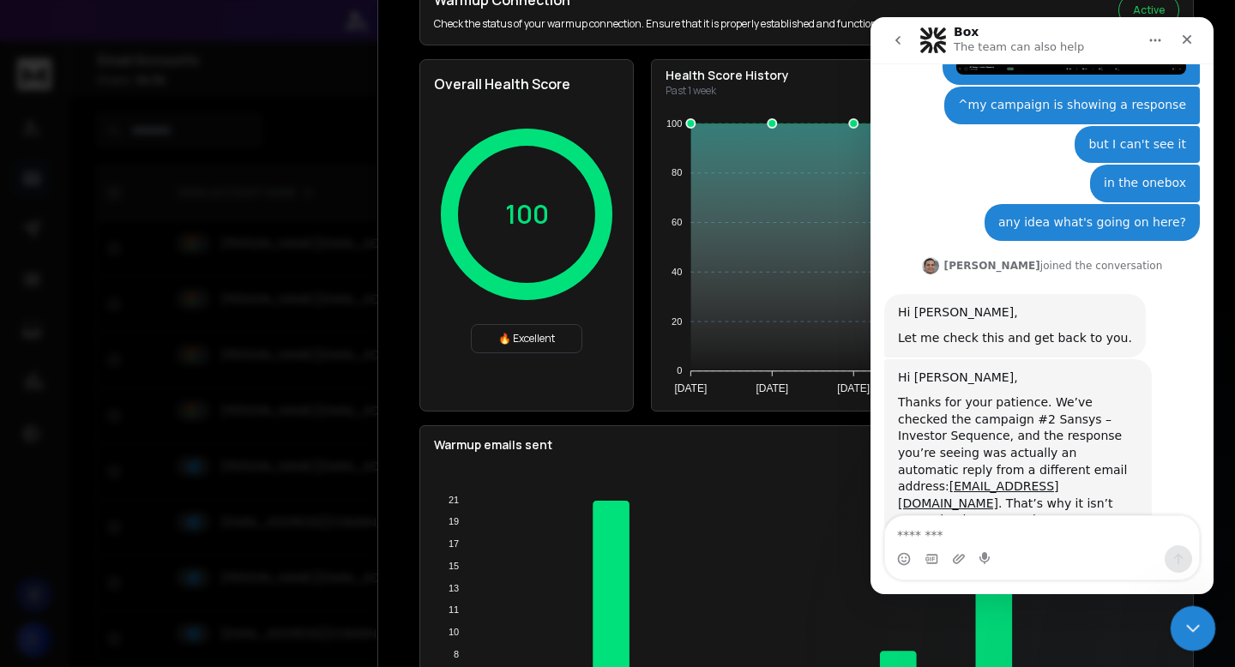
scroll to position [270, 0]
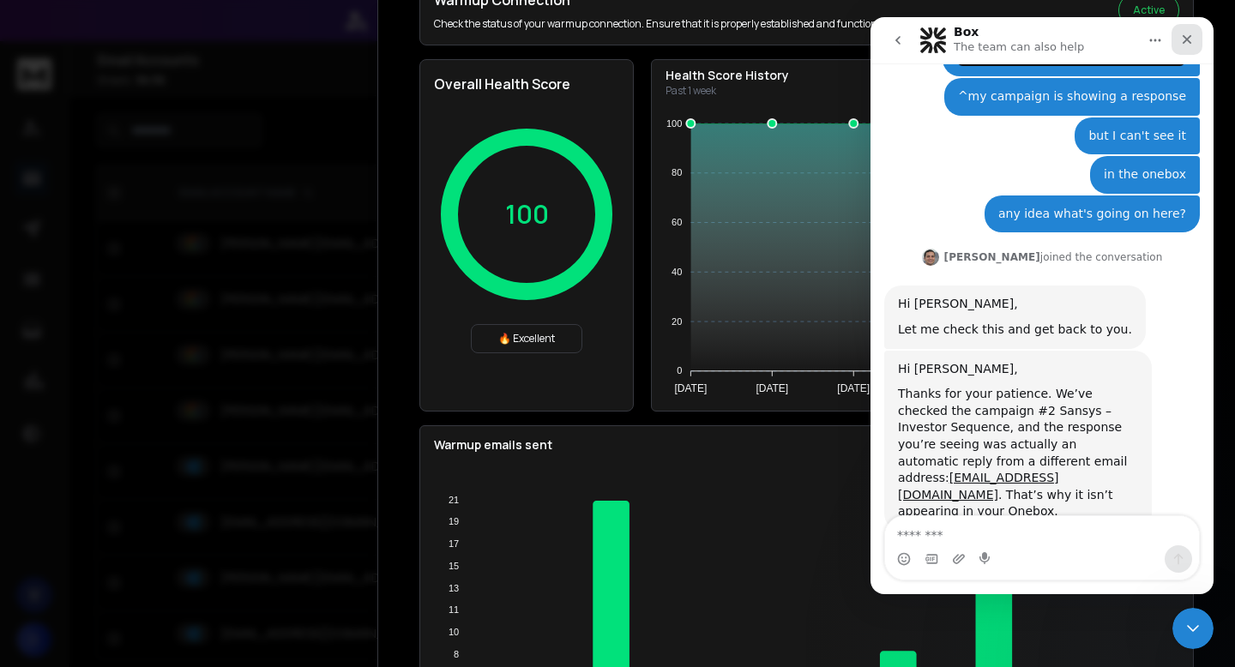
click at [1187, 37] on icon "Close" at bounding box center [1187, 40] width 14 height 14
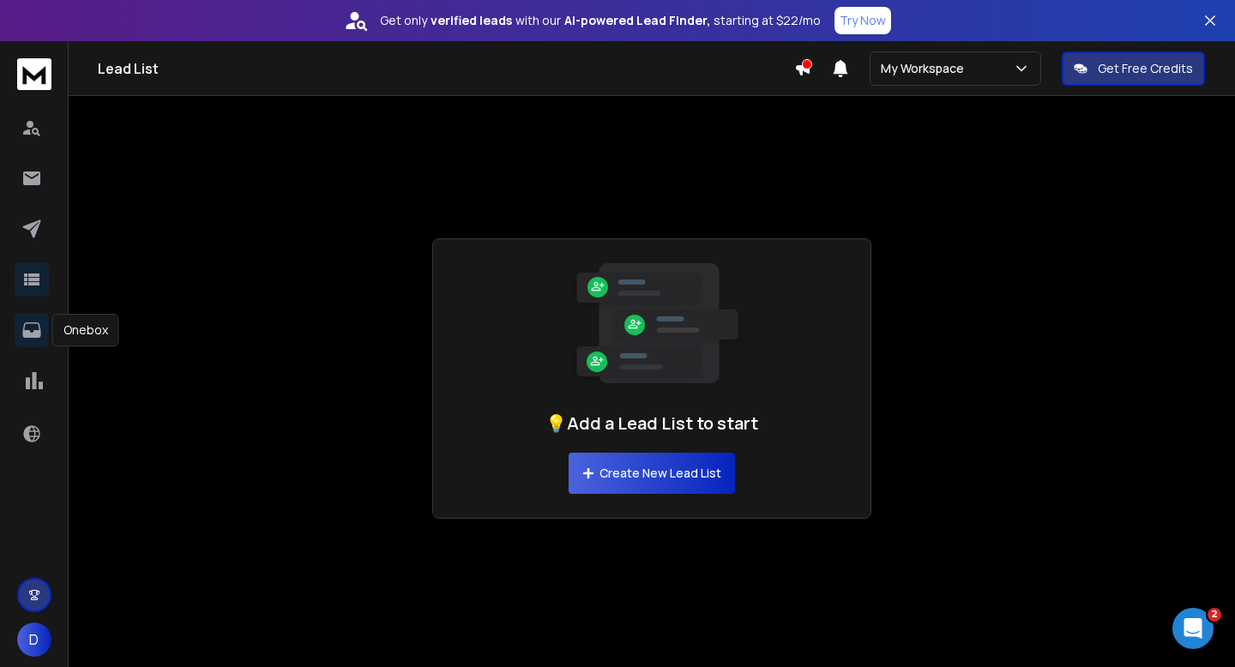
click at [28, 330] on icon at bounding box center [31, 330] width 18 height 15
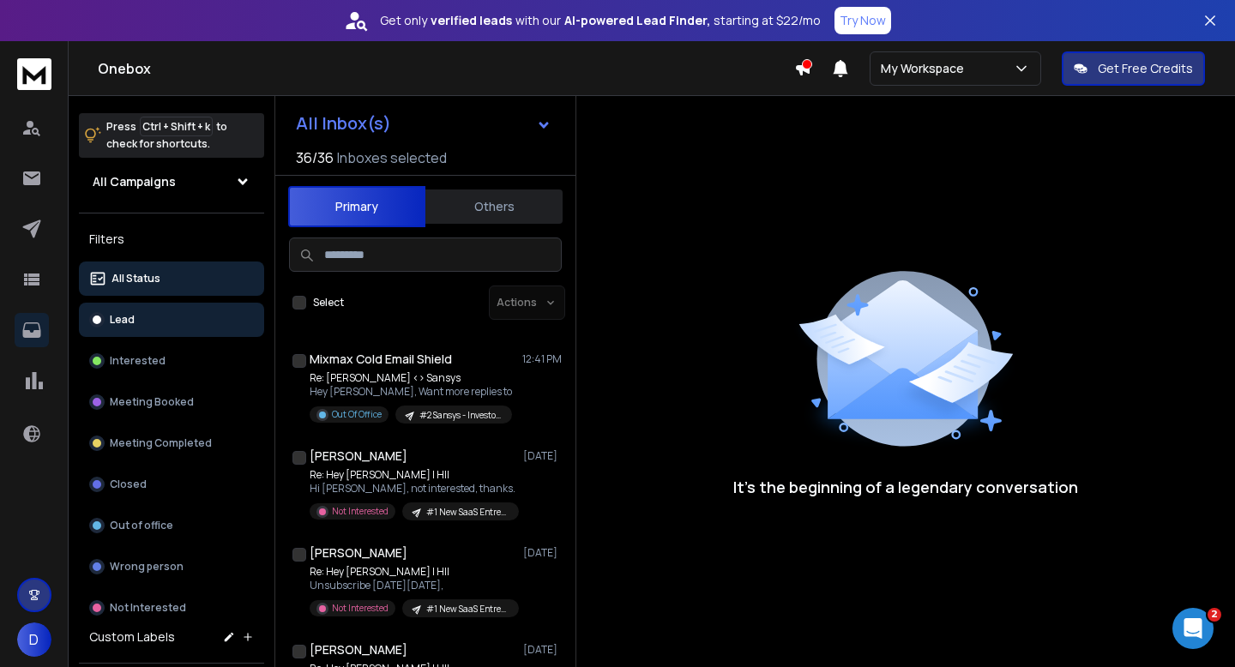
click at [124, 317] on p "Lead" at bounding box center [122, 320] width 25 height 14
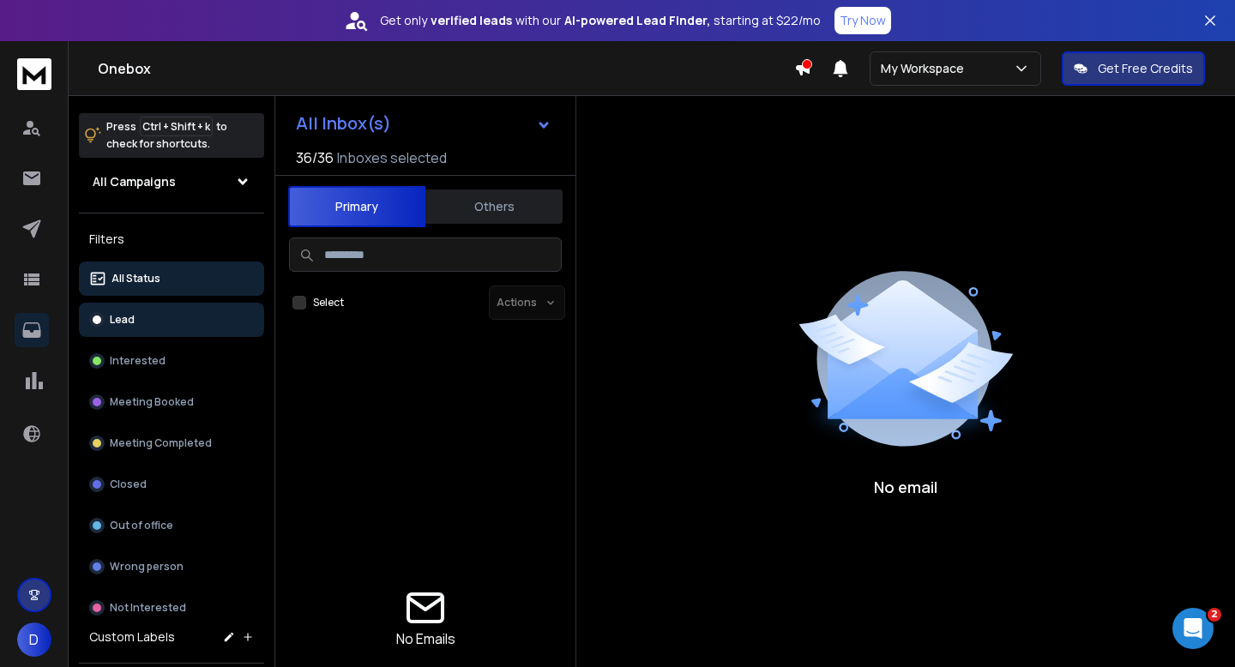
click at [129, 279] on p "All Status" at bounding box center [136, 279] width 49 height 14
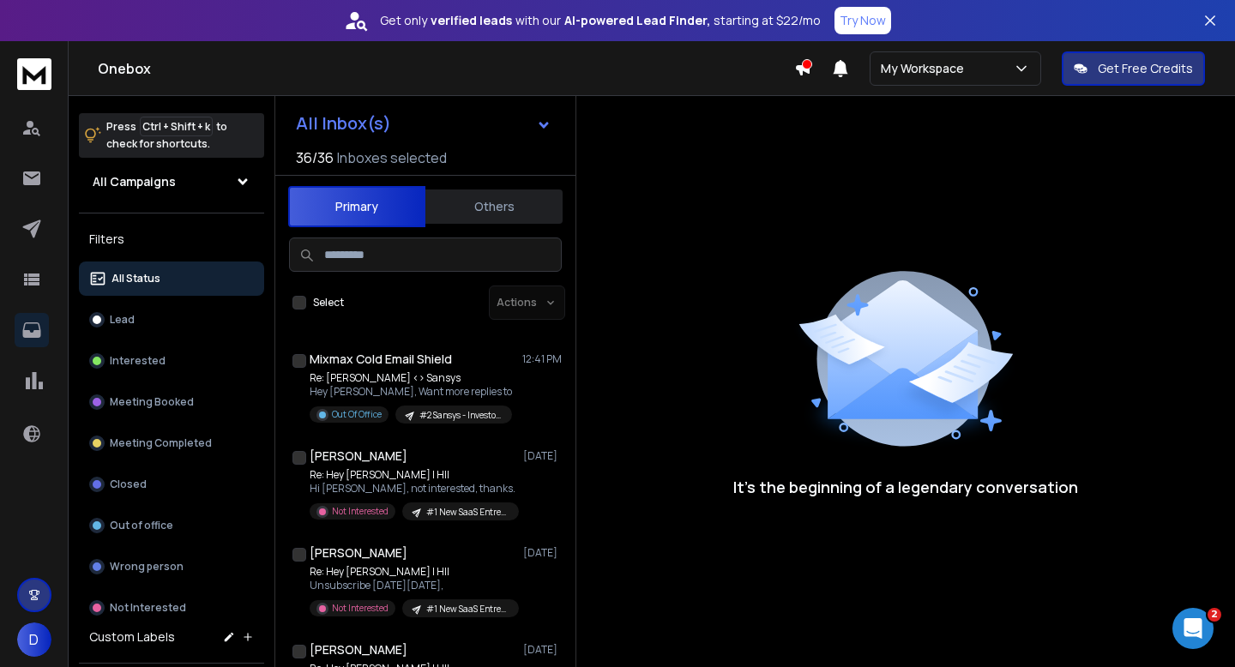
drag, startPoint x: 124, startPoint y: 365, endPoint x: 125, endPoint y: 354, distance: 10.4
click at [124, 361] on p "Interested" at bounding box center [138, 361] width 56 height 14
